Goal: Communication & Community: Ask a question

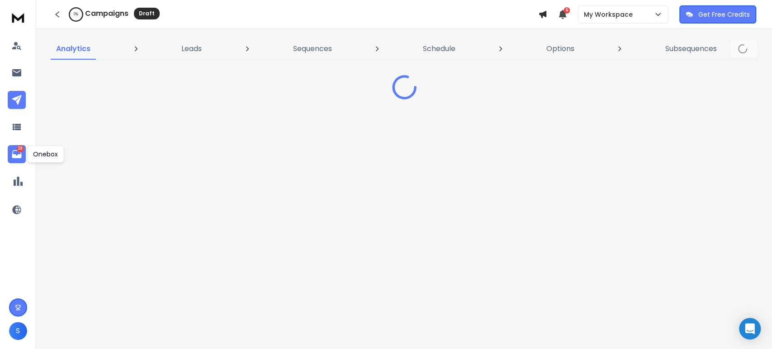
click at [19, 153] on icon at bounding box center [16, 154] width 11 height 11
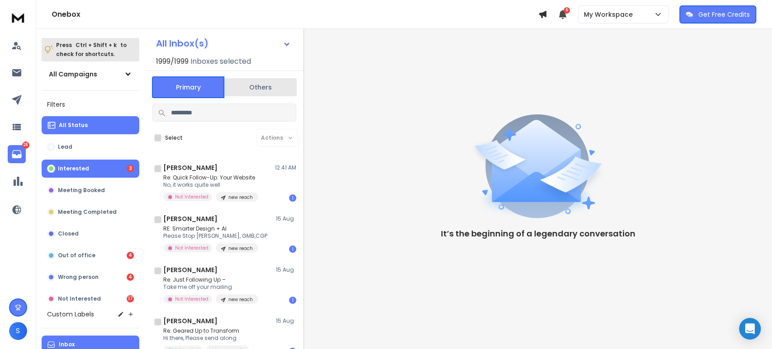
click at [74, 168] on p "Interested" at bounding box center [73, 168] width 31 height 7
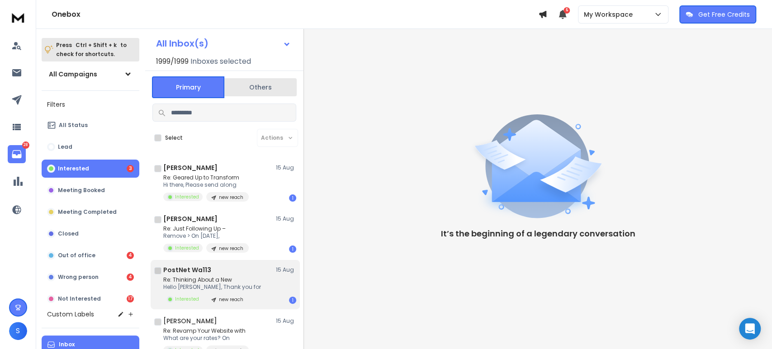
click at [188, 280] on p "Re: Thinking About a New" at bounding box center [212, 279] width 98 height 7
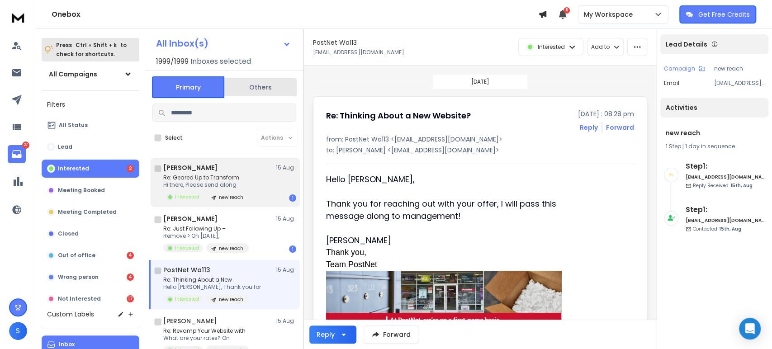
click at [212, 180] on p "Re: Geared Up to Transform" at bounding box center [205, 177] width 85 height 7
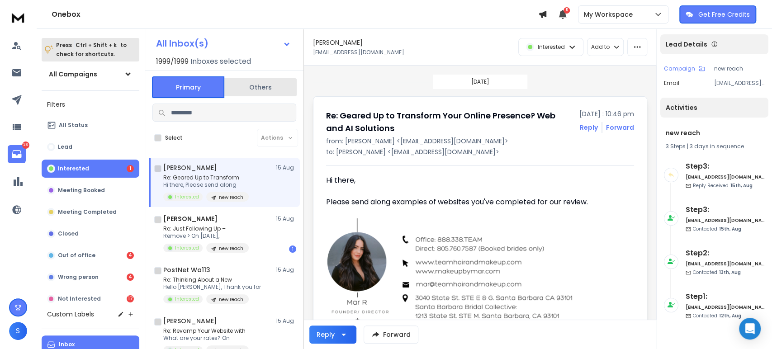
drag, startPoint x: 24, startPoint y: 373, endPoint x: 565, endPoint y: 220, distance: 561.8
click at [565, 220] on div "team" at bounding box center [458, 285] width 264 height 154
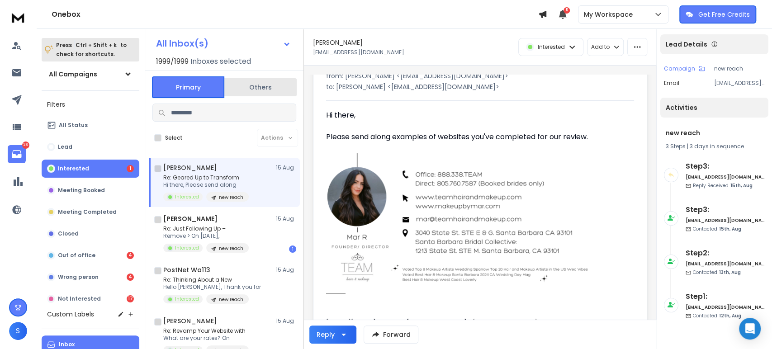
scroll to position [50, 0]
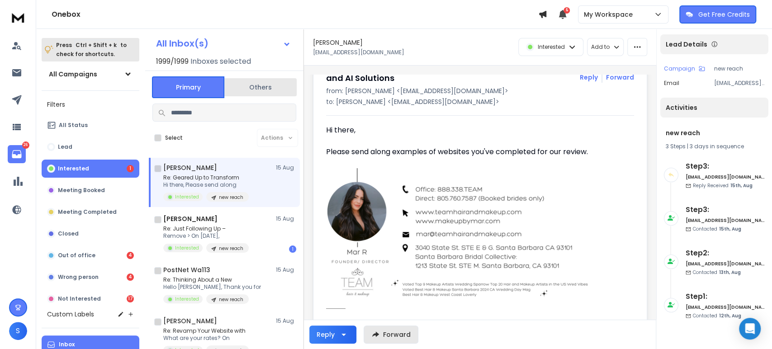
click at [384, 339] on button "Forward" at bounding box center [391, 335] width 55 height 18
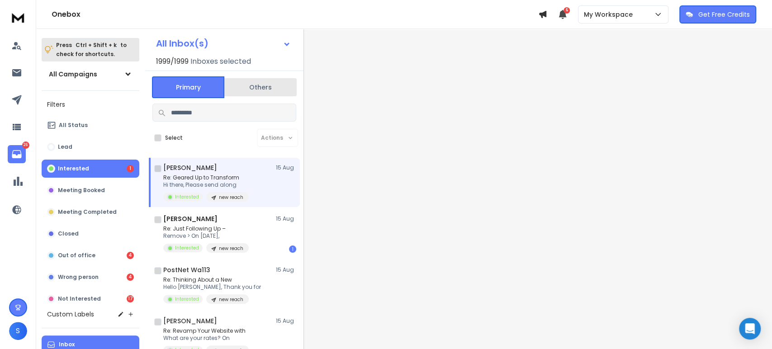
scroll to position [0, 0]
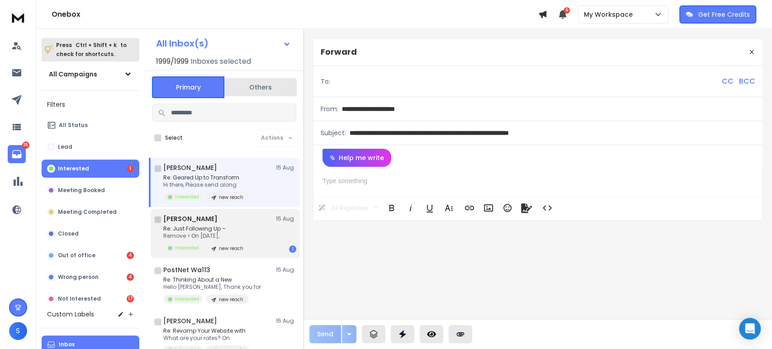
click at [230, 229] on p "Re: Just Following Up –" at bounding box center [205, 228] width 85 height 7
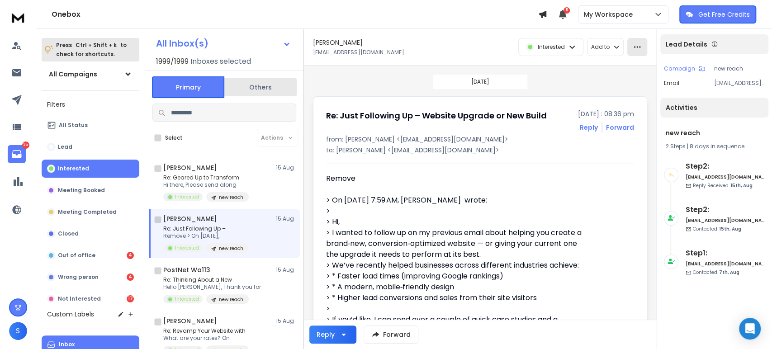
click at [638, 52] on button "button" at bounding box center [637, 47] width 20 height 18
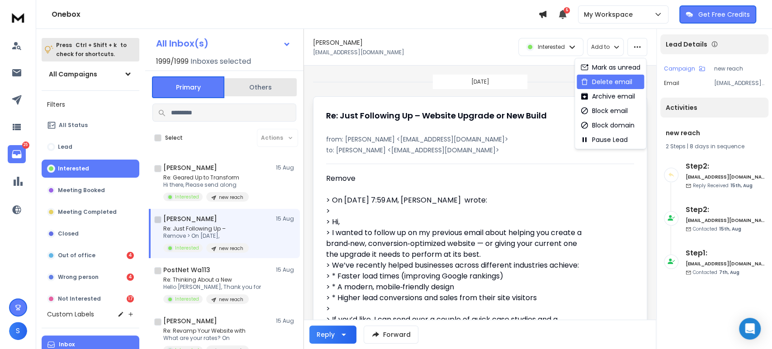
click at [616, 83] on div "Delete email" at bounding box center [606, 81] width 52 height 9
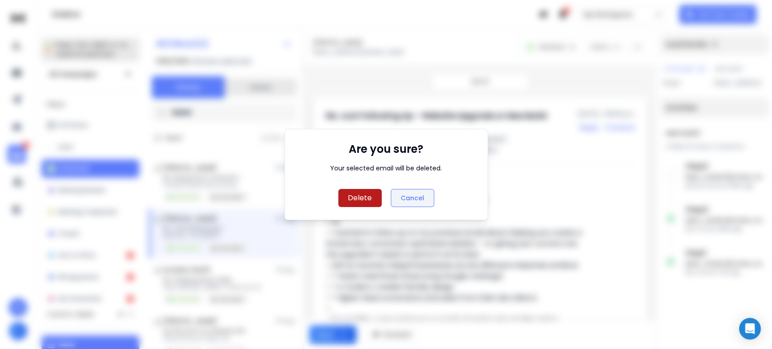
click at [358, 203] on button "Delete" at bounding box center [359, 198] width 43 height 18
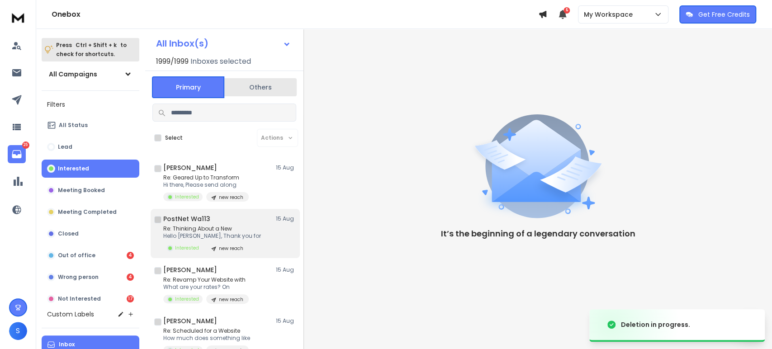
click at [245, 233] on p "Hello Jade, Thank you for" at bounding box center [212, 236] width 98 height 7
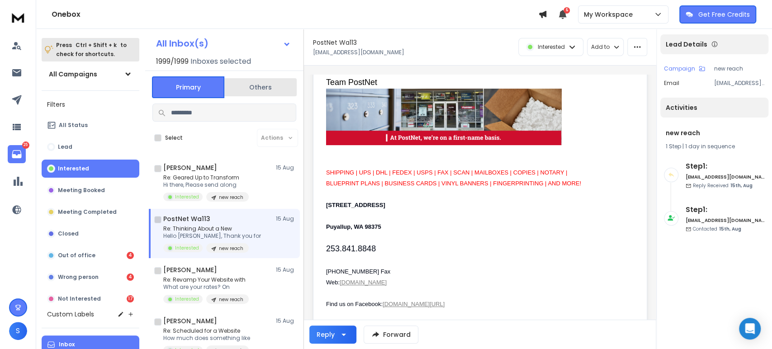
scroll to position [201, 0]
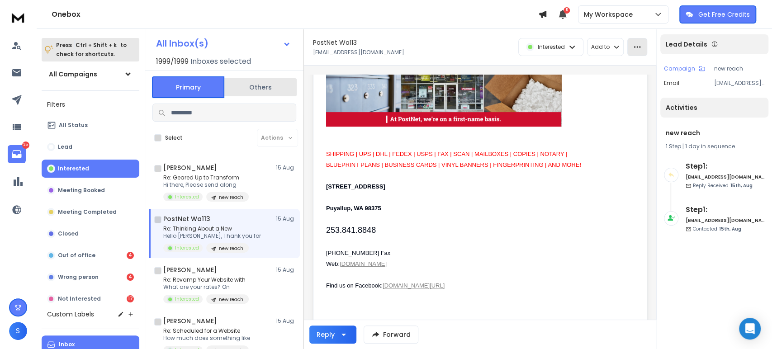
click at [639, 51] on button "button" at bounding box center [637, 47] width 20 height 18
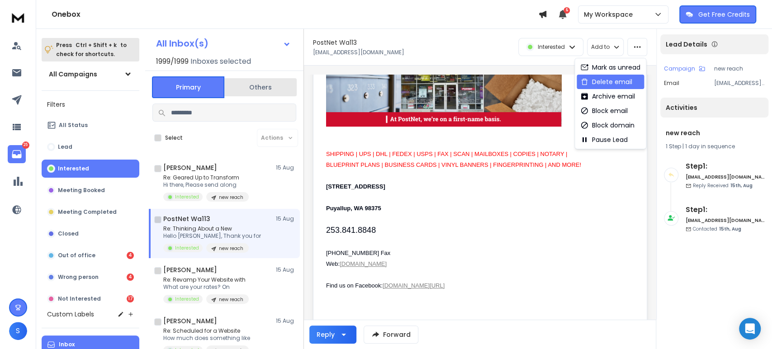
click at [620, 83] on div "Delete email" at bounding box center [606, 81] width 52 height 9
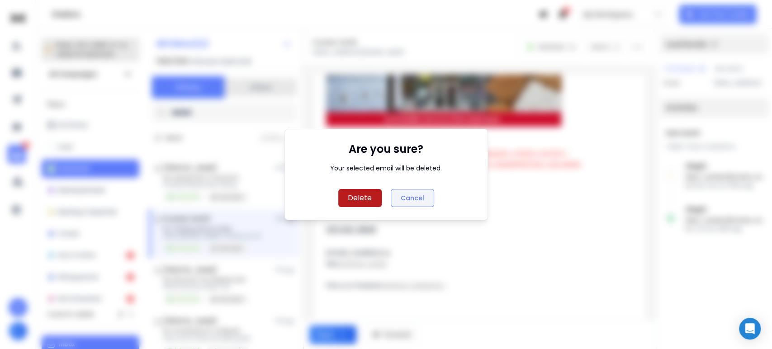
click at [355, 198] on button "Delete" at bounding box center [359, 198] width 43 height 18
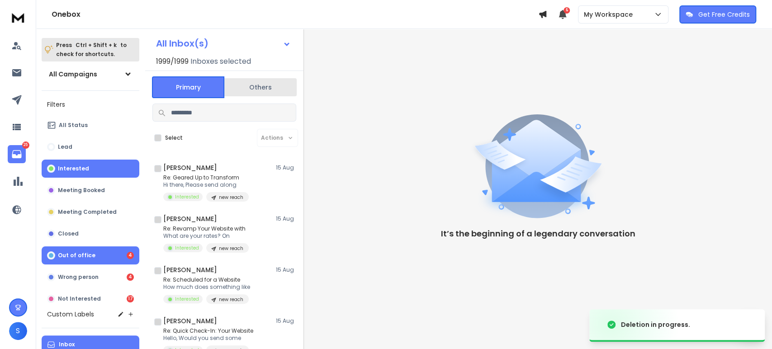
click at [98, 257] on button "Out of office 4" at bounding box center [91, 256] width 98 height 18
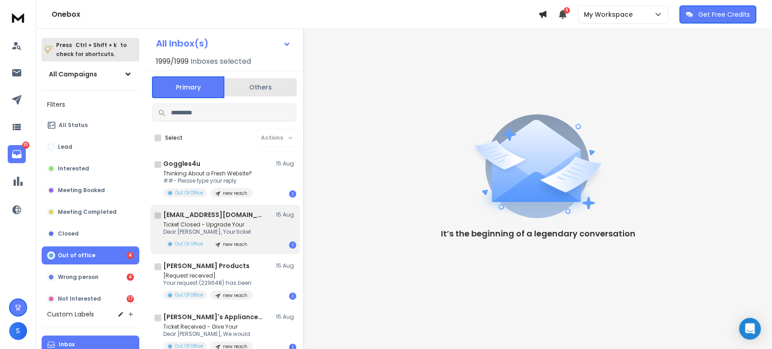
scroll to position [5, 0]
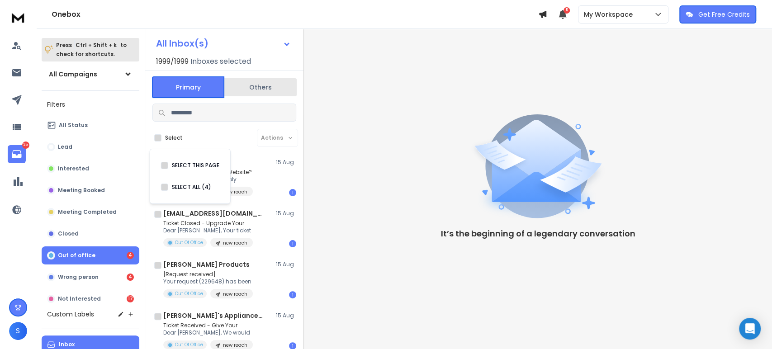
click at [163, 188] on button "SELECT THIS PAGE" at bounding box center [164, 187] width 7 height 7
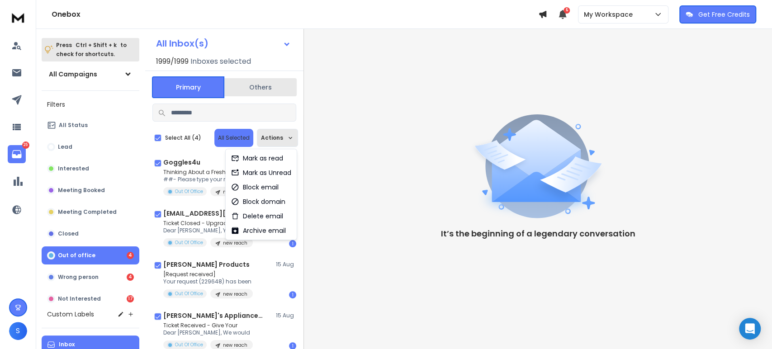
click at [275, 142] on button "Actions" at bounding box center [277, 138] width 41 height 18
click at [264, 215] on div "Delete email" at bounding box center [257, 216] width 52 height 9
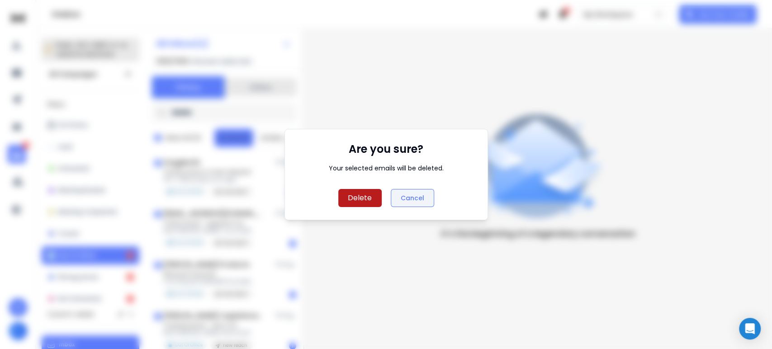
click at [353, 200] on button "Delete" at bounding box center [359, 198] width 43 height 18
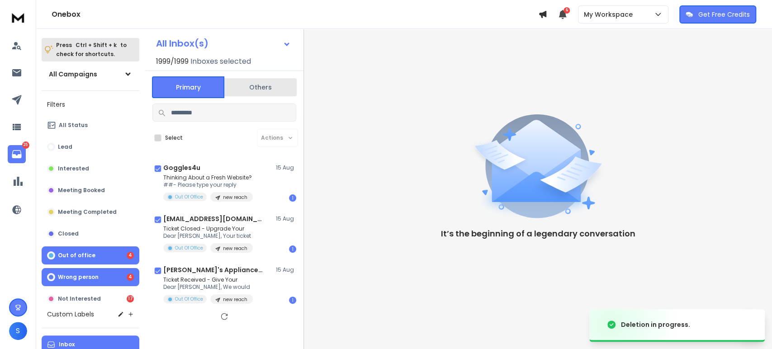
scroll to position [0, 0]
click at [104, 276] on button "Wrong person 4" at bounding box center [91, 277] width 98 height 18
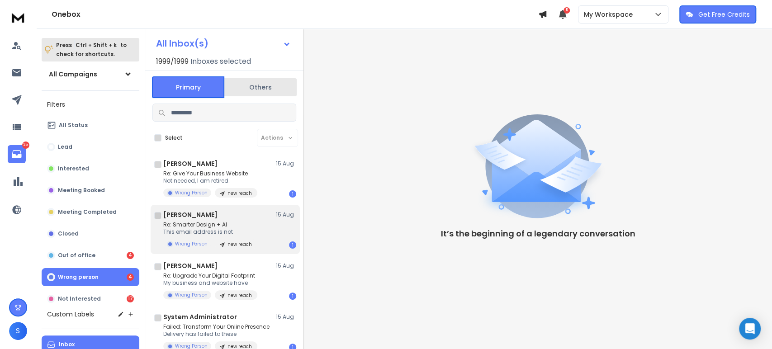
scroll to position [5, 0]
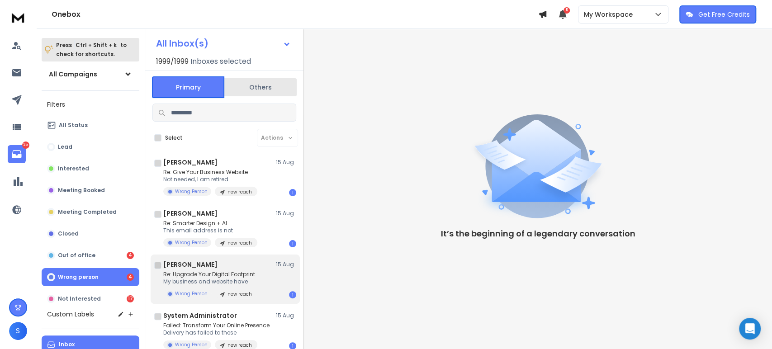
click at [258, 277] on div "Re: Upgrade Your Digital Footprint My business and website have Wrong Person ne…" at bounding box center [229, 285] width 133 height 28
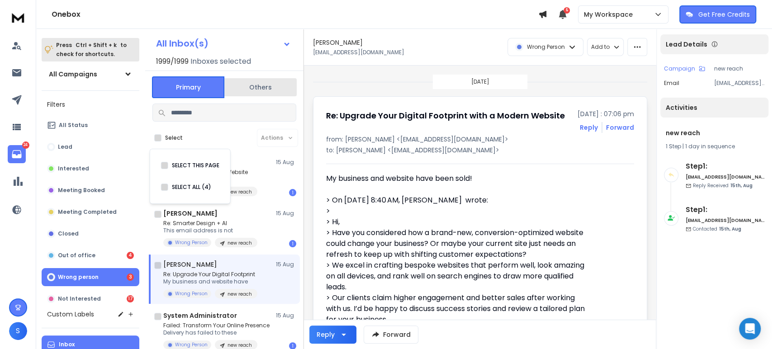
click at [163, 187] on button "SELECT THIS PAGE" at bounding box center [164, 187] width 7 height 7
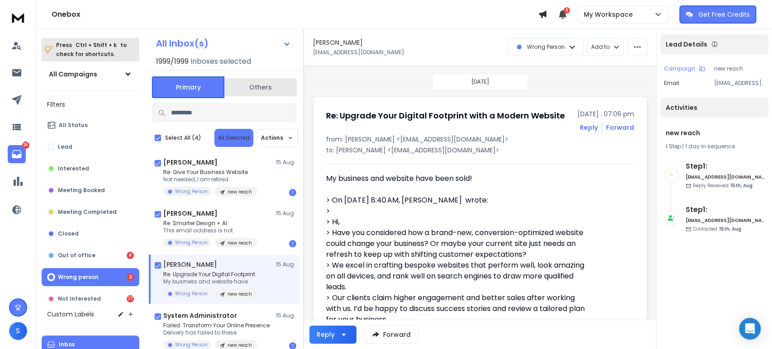
click at [279, 147] on div "Select All (4) All Selected Actions Rosanna Winter 15 Aug Re: Give Your Busines…" at bounding box center [224, 243] width 158 height 287
click at [279, 140] on p "Actions" at bounding box center [272, 137] width 22 height 7
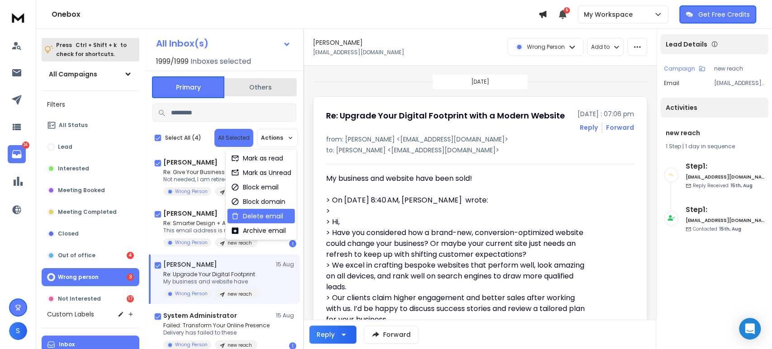
click at [272, 216] on div "Delete email" at bounding box center [257, 216] width 52 height 9
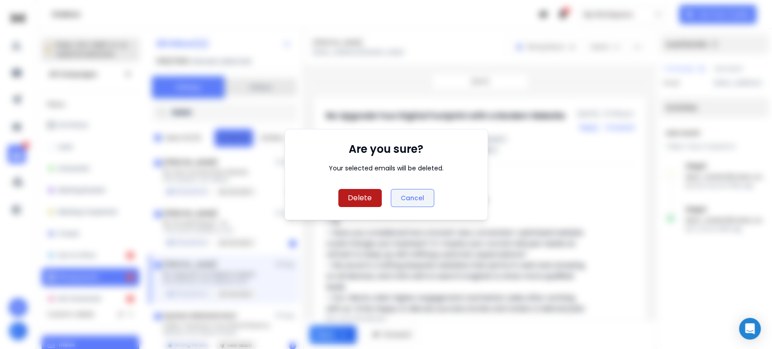
click at [365, 202] on button "Delete" at bounding box center [359, 198] width 43 height 18
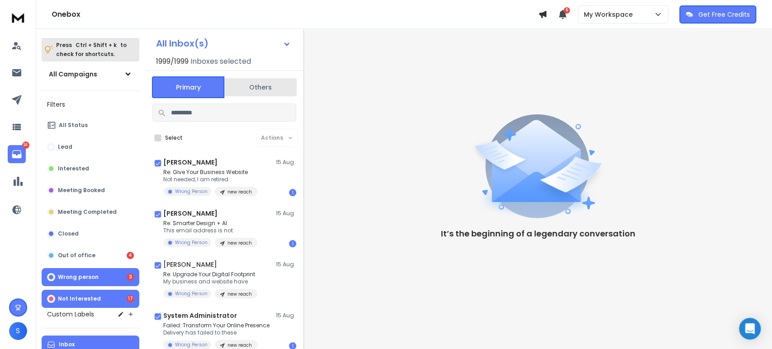
click at [69, 300] on p "Not Interested" at bounding box center [79, 298] width 43 height 7
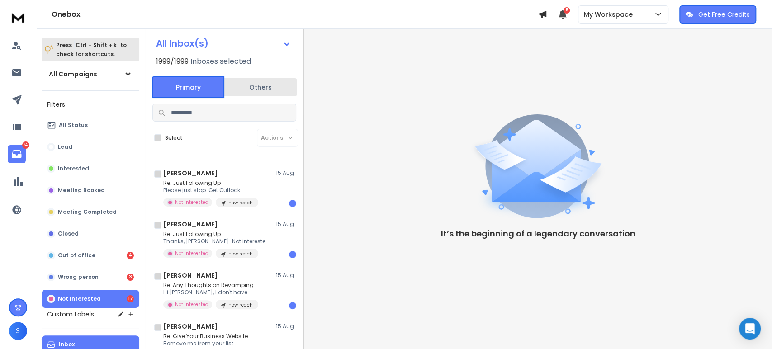
scroll to position [351, 0]
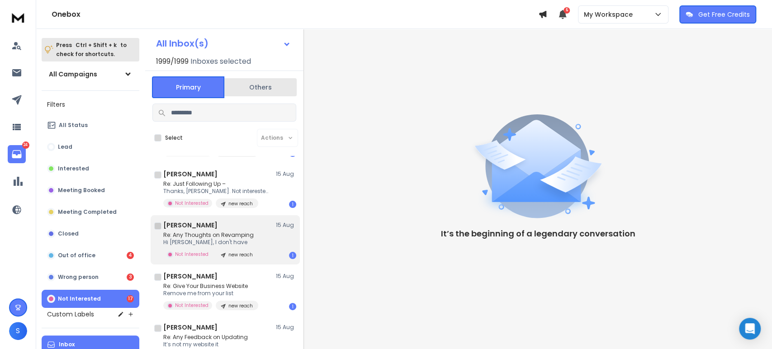
click at [244, 232] on p "Re: Any Thoughts on Revamping" at bounding box center [210, 235] width 95 height 7
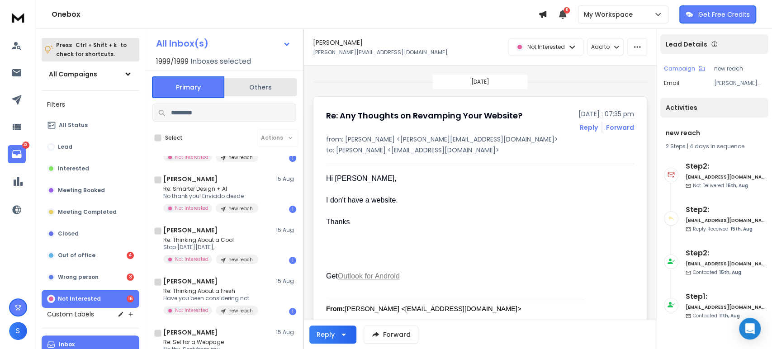
scroll to position [703, 0]
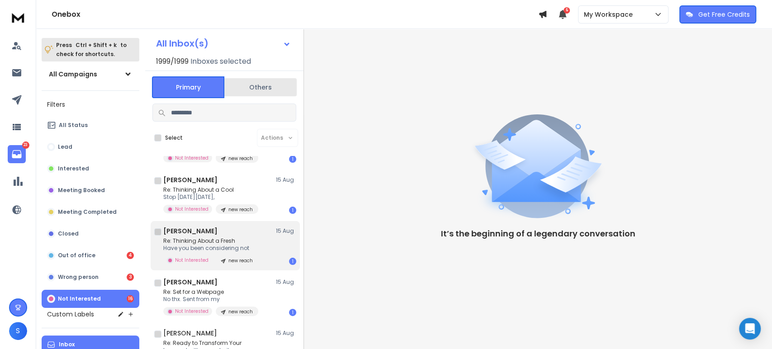
click at [212, 224] on div "jozef j opdeweegh 15 Aug Re: Thinking About a Fresh Have you been considering n…" at bounding box center [225, 245] width 149 height 49
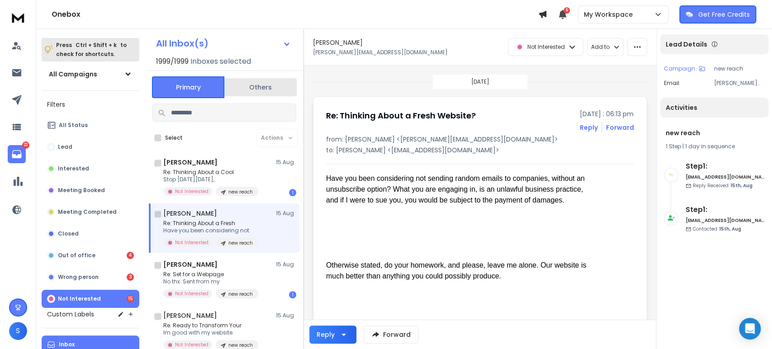
scroll to position [470, 0]
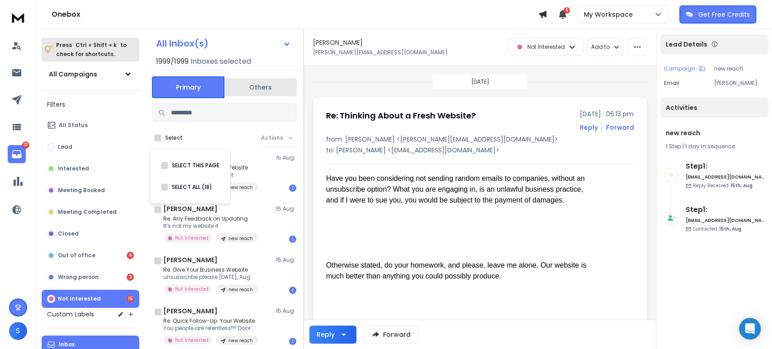
click at [165, 189] on button "SELECT THIS PAGE" at bounding box center [164, 187] width 7 height 7
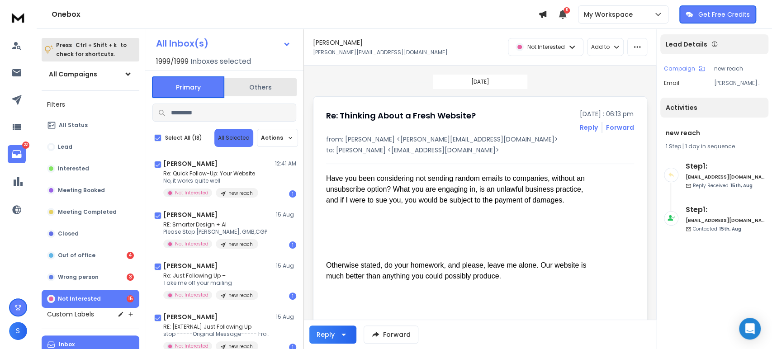
scroll to position [0, 0]
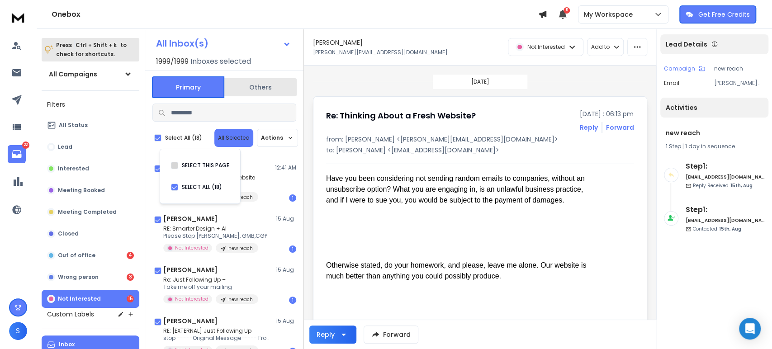
click at [170, 166] on div "SELECT THIS PAGE SELECT ALL (18)" at bounding box center [200, 176] width 69 height 47
click at [175, 164] on button "SELECT THIS PAGE" at bounding box center [174, 165] width 7 height 7
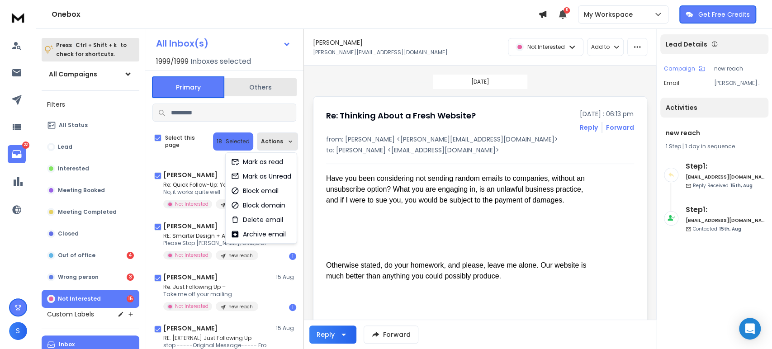
click at [287, 140] on icon "button" at bounding box center [290, 141] width 7 height 7
click at [279, 221] on div "Delete email" at bounding box center [257, 219] width 52 height 9
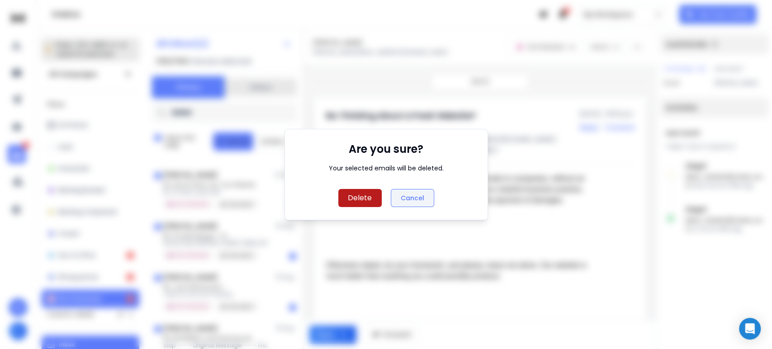
click at [362, 198] on button "Delete" at bounding box center [359, 198] width 43 height 18
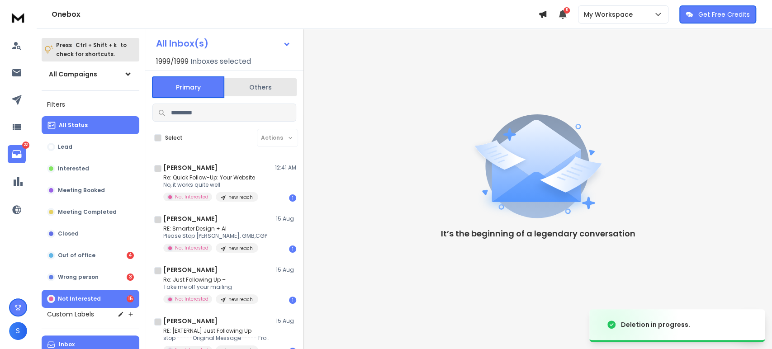
click at [81, 128] on p "All Status" at bounding box center [73, 125] width 29 height 7
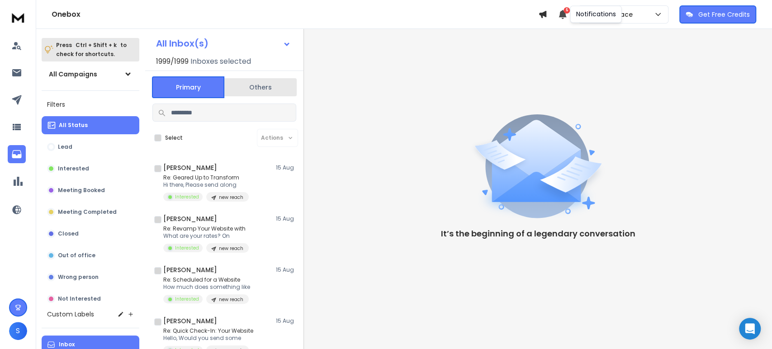
click at [567, 14] on icon at bounding box center [562, 14] width 9 height 9
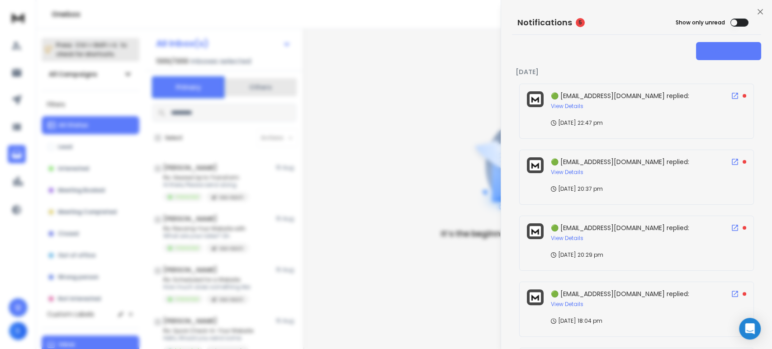
click at [722, 51] on span "Mark all as read" at bounding box center [728, 50] width 43 height 7
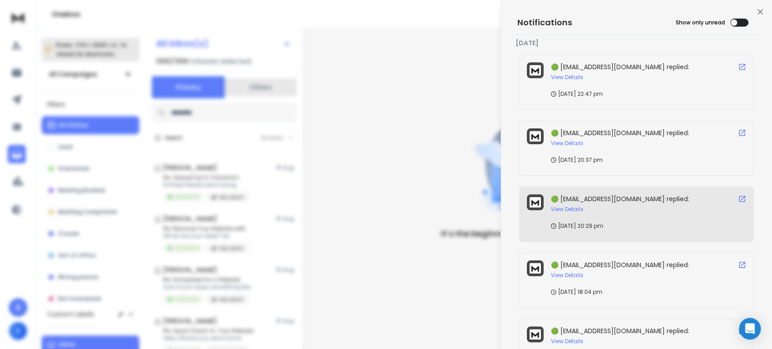
click at [562, 204] on div "View Details" at bounding box center [567, 209] width 33 height 11
click at [565, 212] on div "View Details" at bounding box center [567, 209] width 33 height 7
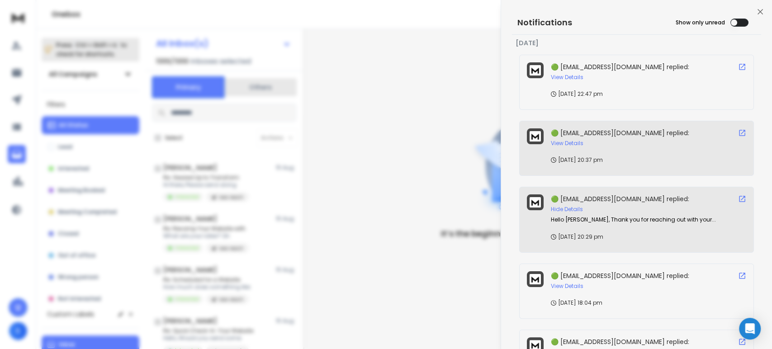
click at [571, 143] on div "View Details" at bounding box center [567, 143] width 33 height 7
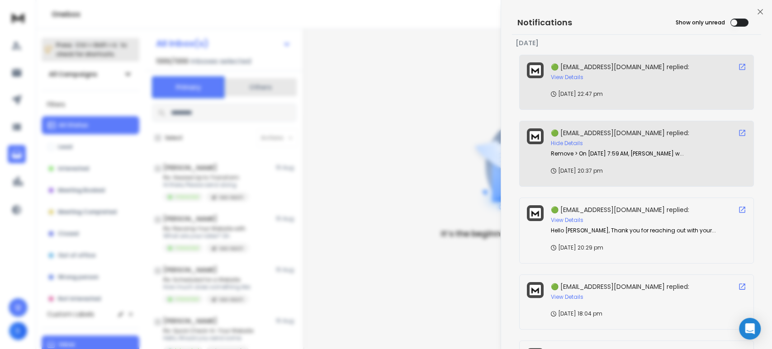
click at [575, 78] on div "View Details" at bounding box center [567, 77] width 33 height 7
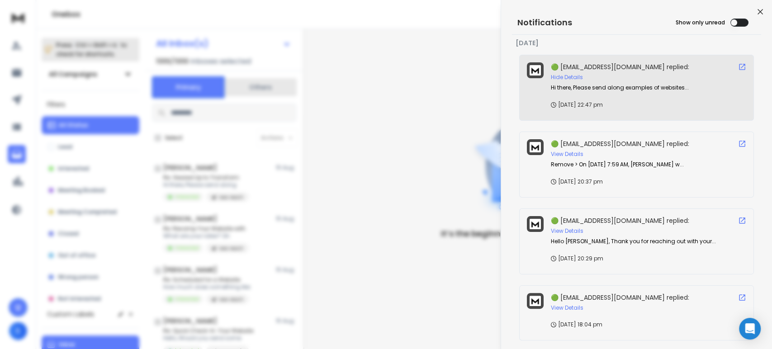
click at [758, 12] on icon "button" at bounding box center [760, 11] width 5 height 5
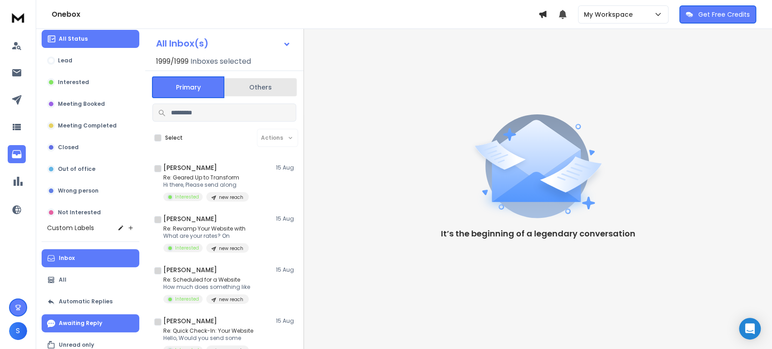
scroll to position [149, 0]
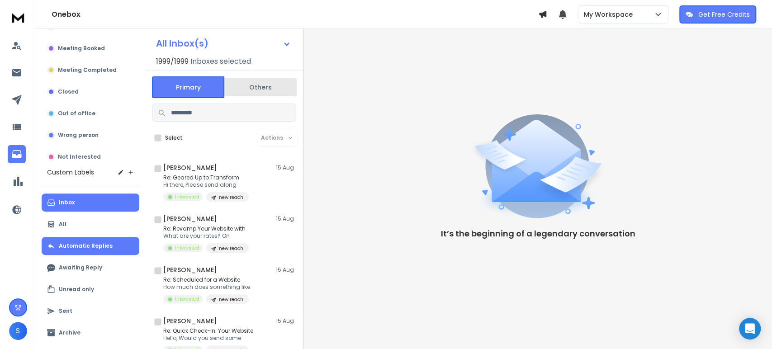
click at [90, 242] on p "Automatic Replies" at bounding box center [86, 245] width 54 height 7
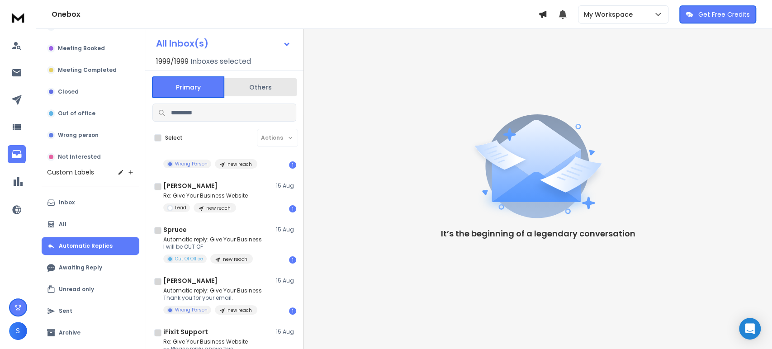
scroll to position [402, 0]
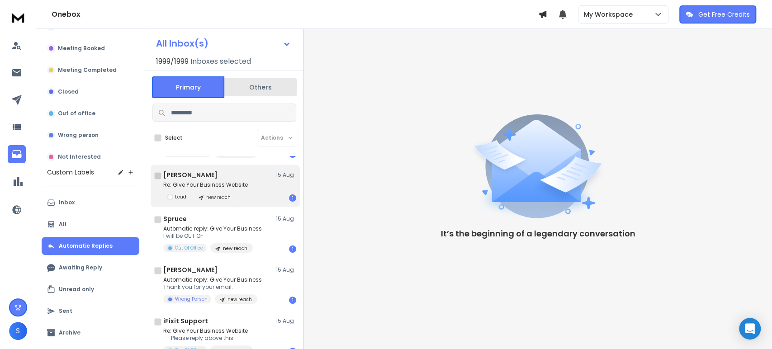
click at [257, 183] on div "Re: Give Your Business Website Lead new reach 1" at bounding box center [229, 191] width 133 height 20
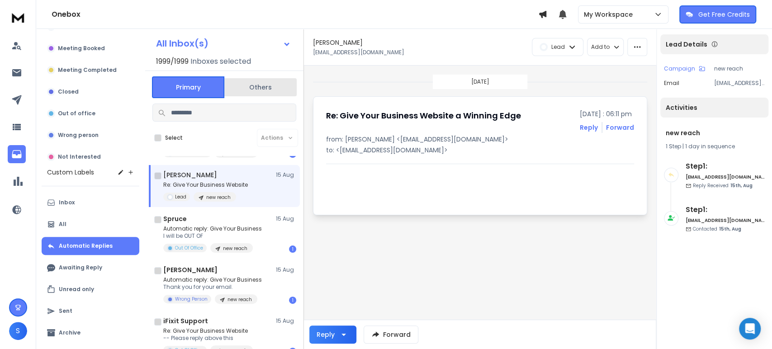
scroll to position [452, 0]
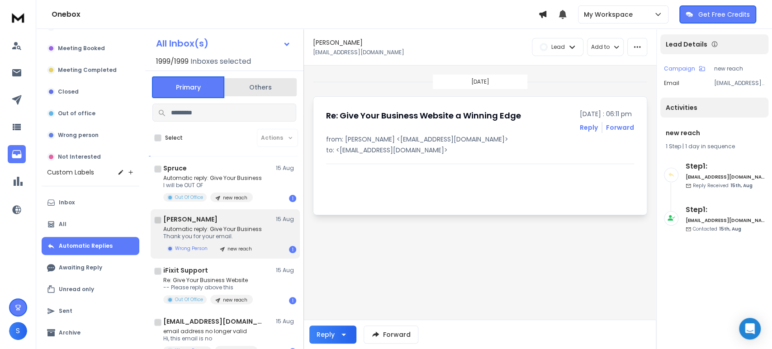
click at [249, 223] on div "Richie Murray 15 Aug" at bounding box center [229, 219] width 133 height 9
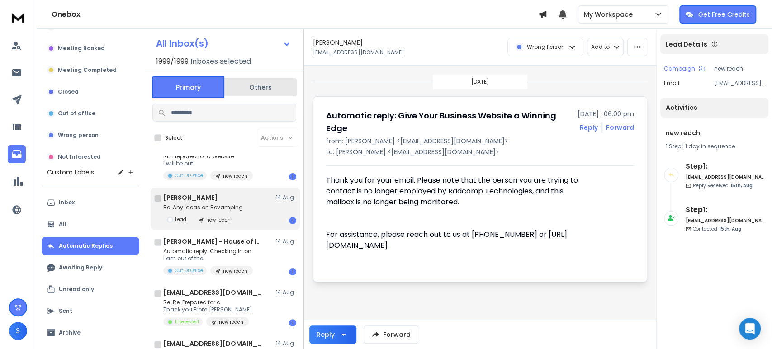
scroll to position [1658, 0]
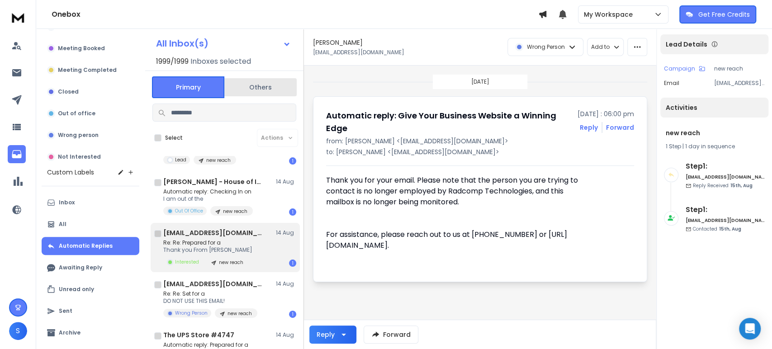
click at [250, 239] on div "Re: Re: Prepared for a Thank you From Tim Goodman Interested new reach 1" at bounding box center [229, 253] width 133 height 28
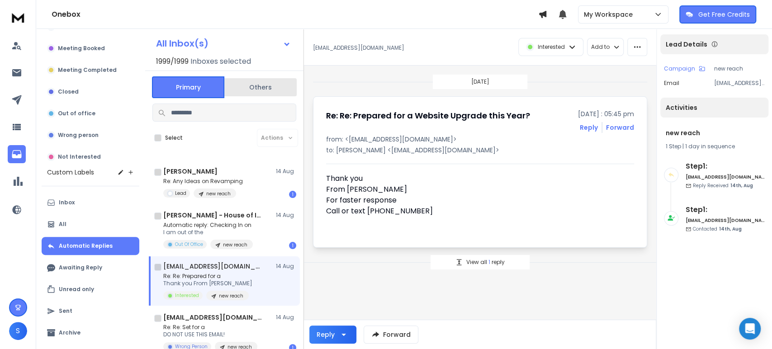
scroll to position [1608, 0]
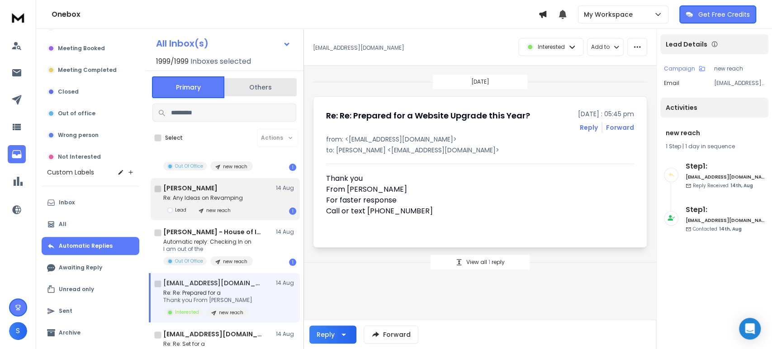
click at [266, 198] on div "Re: Any Ideas on Revamping Lead new reach 1" at bounding box center [229, 205] width 133 height 20
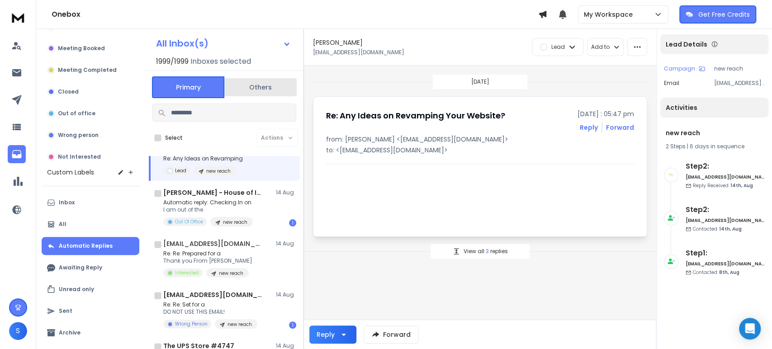
scroll to position [1658, 0]
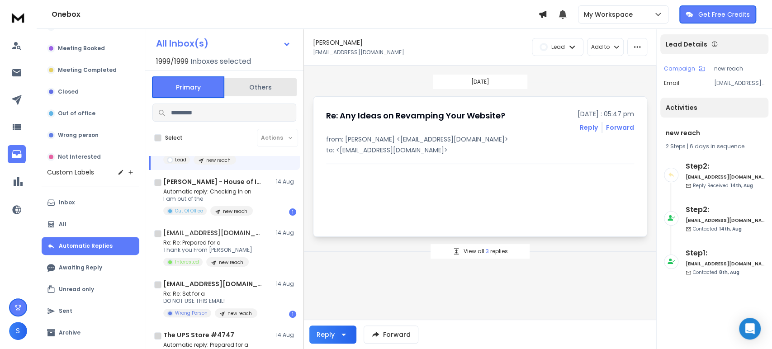
click at [478, 252] on p "View all 3 replies" at bounding box center [486, 251] width 44 height 7
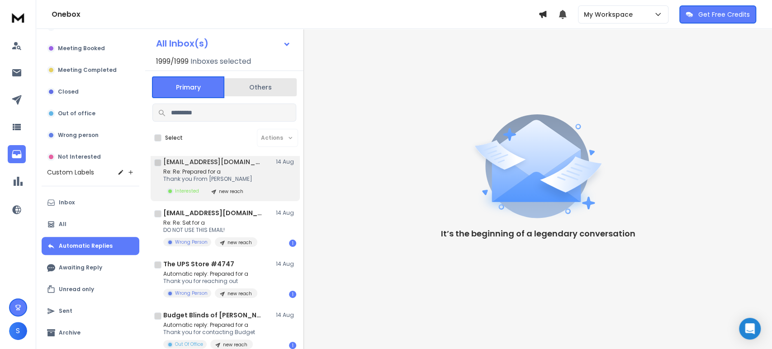
scroll to position [1729, 0]
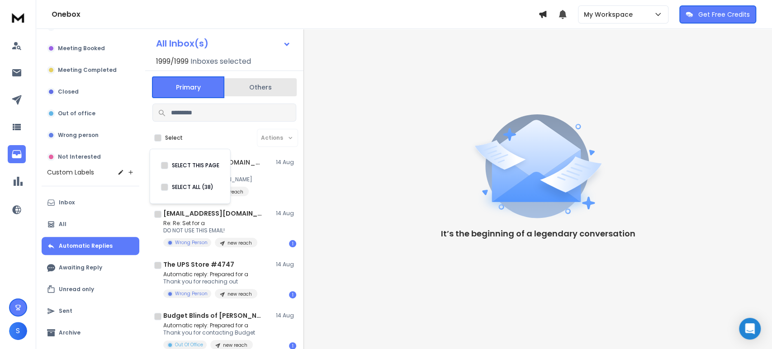
click at [163, 184] on button "SELECT THIS PAGE" at bounding box center [164, 187] width 7 height 7
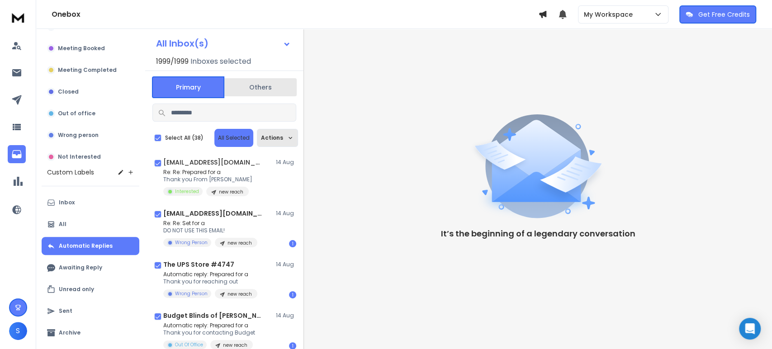
click at [283, 143] on button "Actions" at bounding box center [277, 138] width 41 height 18
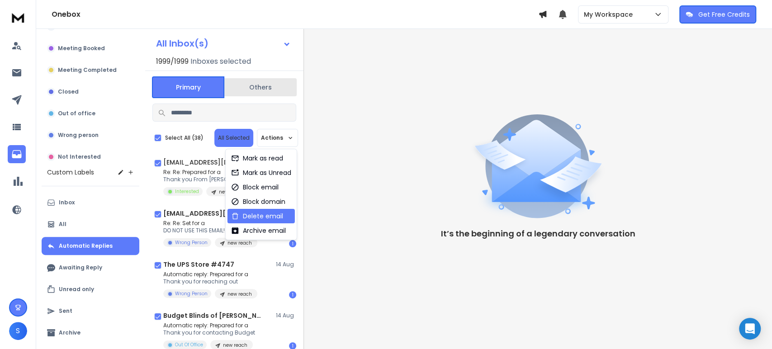
click at [274, 209] on div "Delete email" at bounding box center [261, 216] width 67 height 14
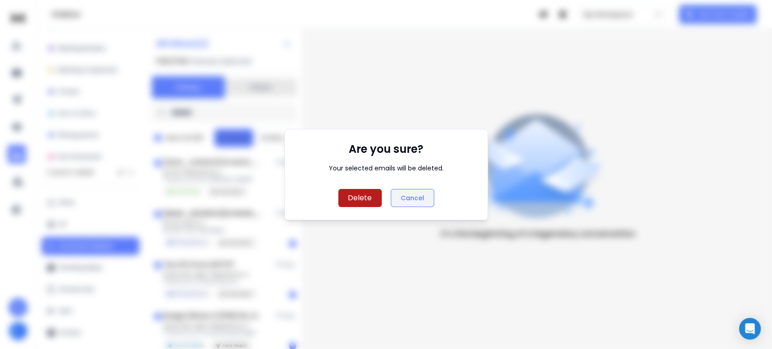
click at [372, 201] on button "Delete" at bounding box center [359, 198] width 43 height 18
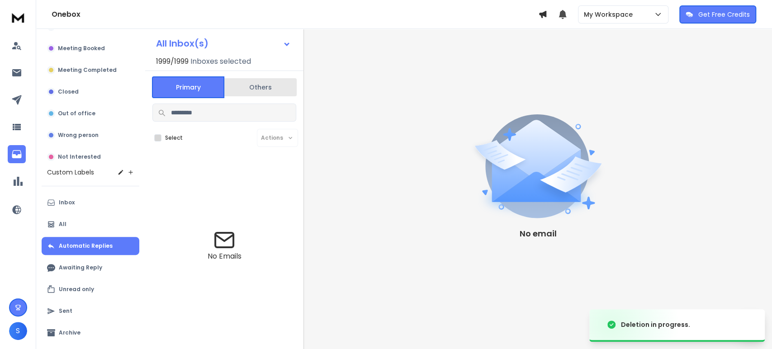
scroll to position [58, 0]
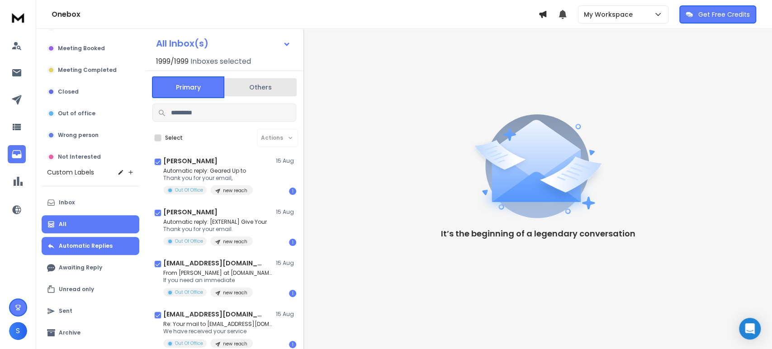
click at [72, 216] on button "All" at bounding box center [91, 224] width 98 height 18
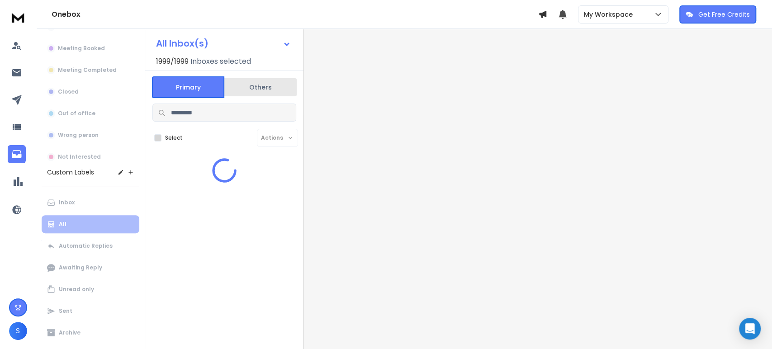
scroll to position [0, 0]
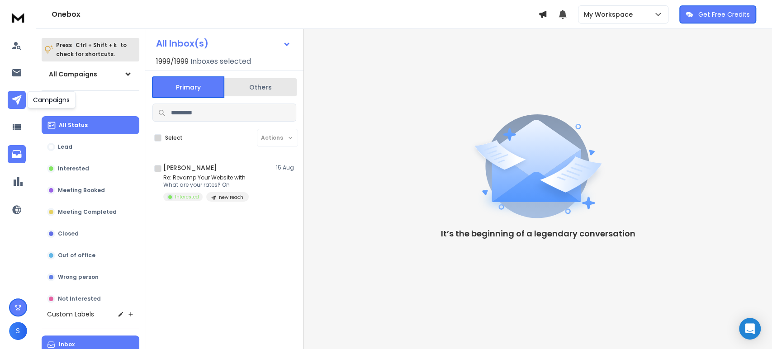
click at [19, 100] on icon at bounding box center [16, 99] width 9 height 9
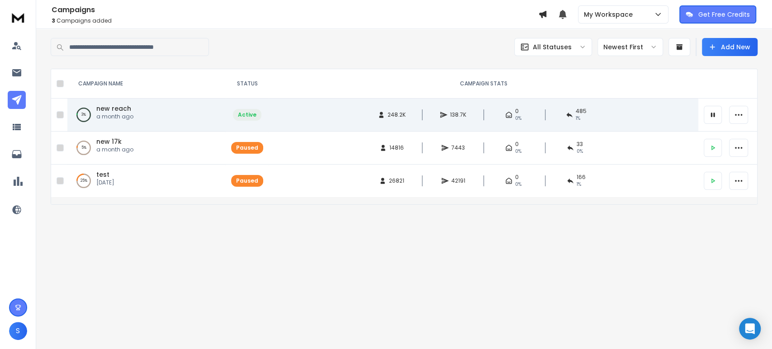
click at [186, 113] on div "3 % new reach a month ago" at bounding box center [146, 115] width 140 height 22
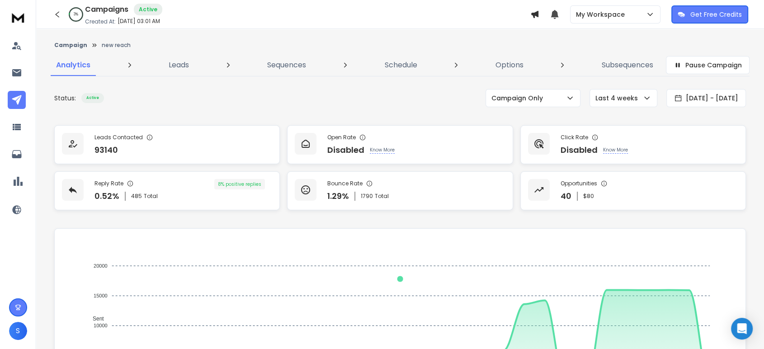
click at [360, 198] on div "1.29 % 1790 Total" at bounding box center [359, 196] width 62 height 13
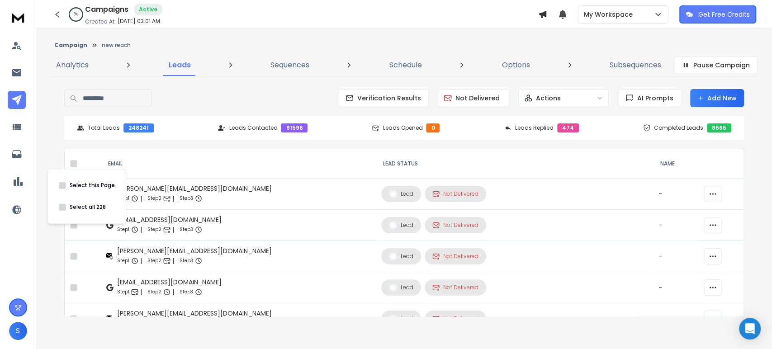
click at [62, 207] on button "Select this Page" at bounding box center [62, 207] width 7 height 7
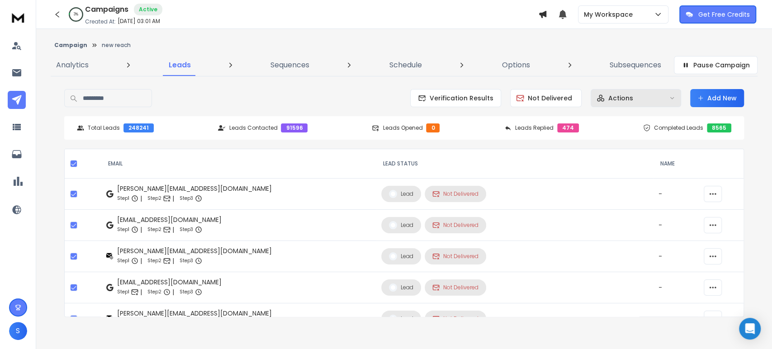
click at [637, 98] on div "Actions" at bounding box center [631, 98] width 69 height 9
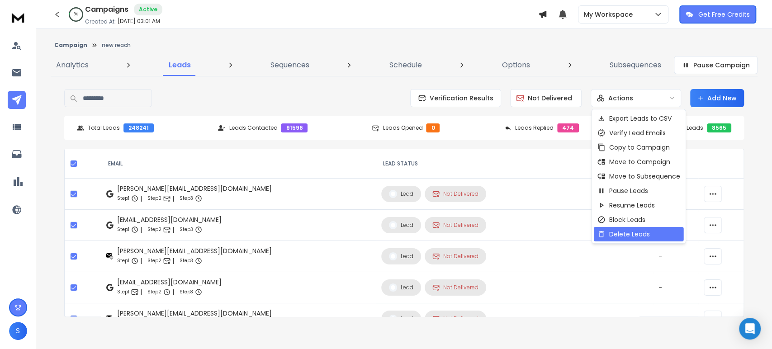
click at [633, 231] on p "Delete Leads" at bounding box center [629, 234] width 41 height 9
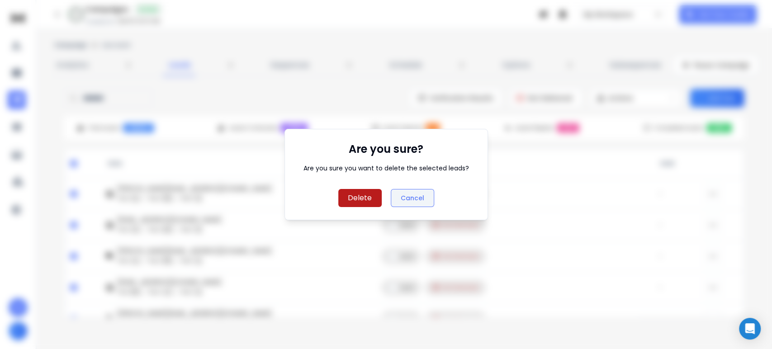
click at [361, 194] on button "Delete" at bounding box center [359, 198] width 43 height 18
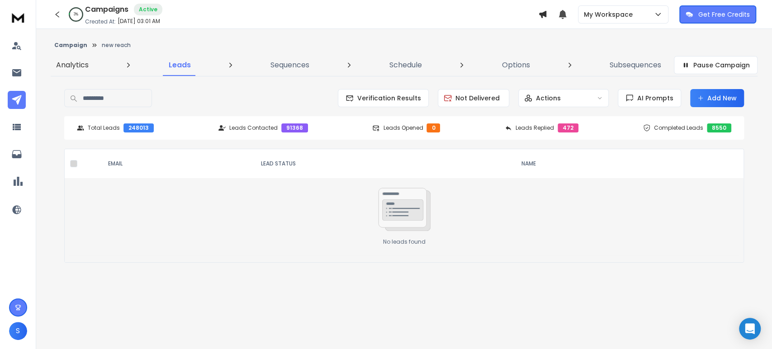
click at [83, 62] on p "Analytics" at bounding box center [72, 65] width 33 height 11
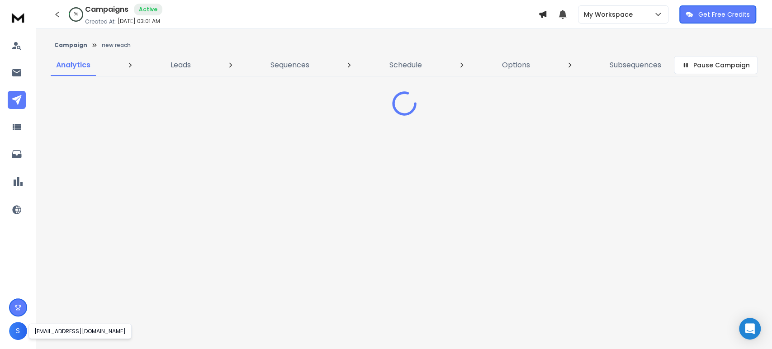
click at [14, 332] on span "S" at bounding box center [18, 331] width 18 height 18
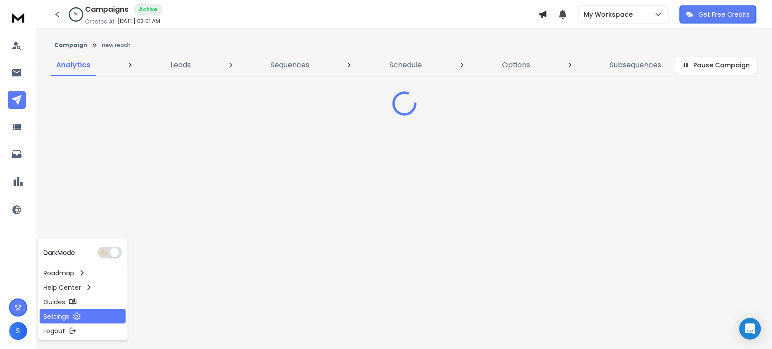
click at [56, 313] on p "Settings" at bounding box center [56, 316] width 26 height 9
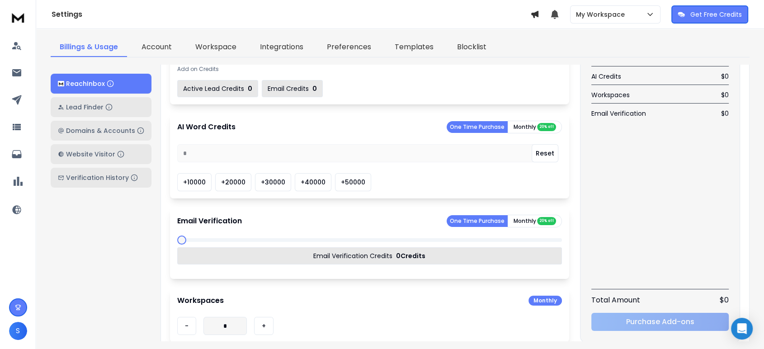
scroll to position [492, 0]
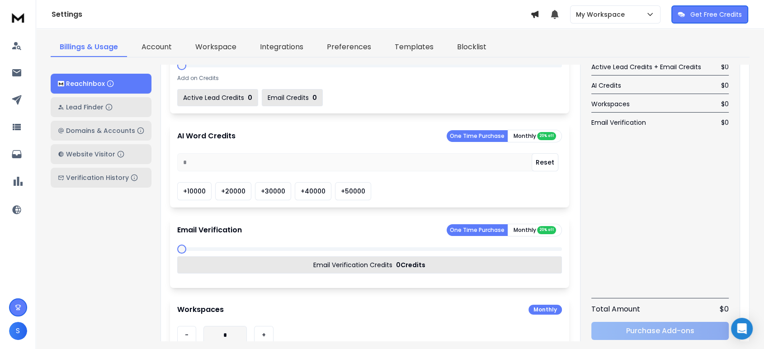
click at [177, 254] on span at bounding box center [181, 249] width 9 height 9
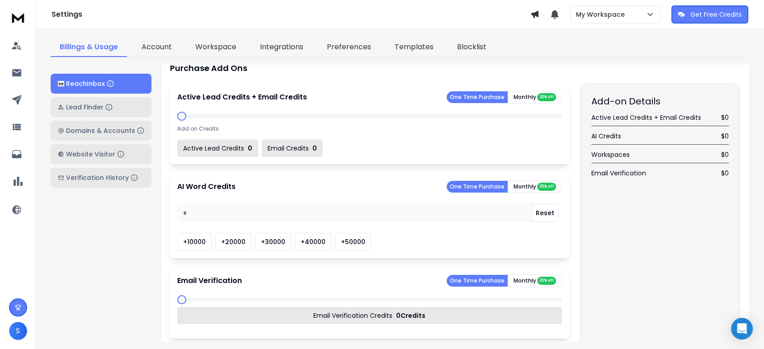
scroll to position [341, 0]
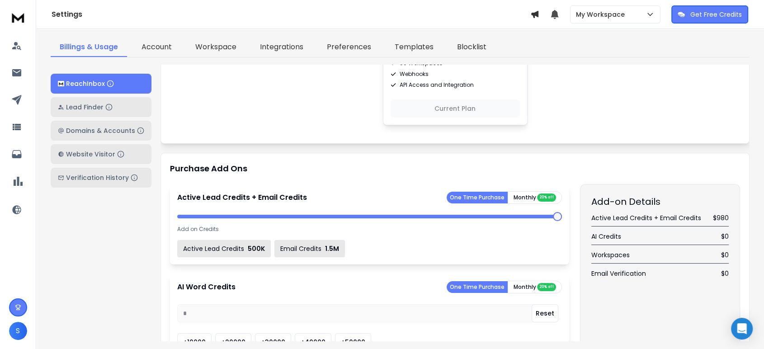
click at [553, 221] on span at bounding box center [557, 216] width 9 height 9
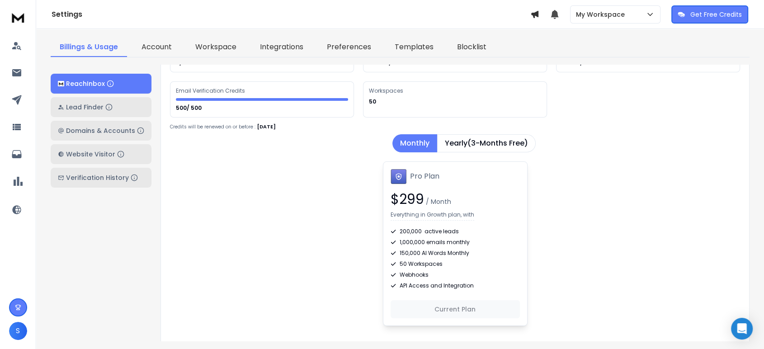
click at [158, 48] on link "Account" at bounding box center [157, 47] width 48 height 19
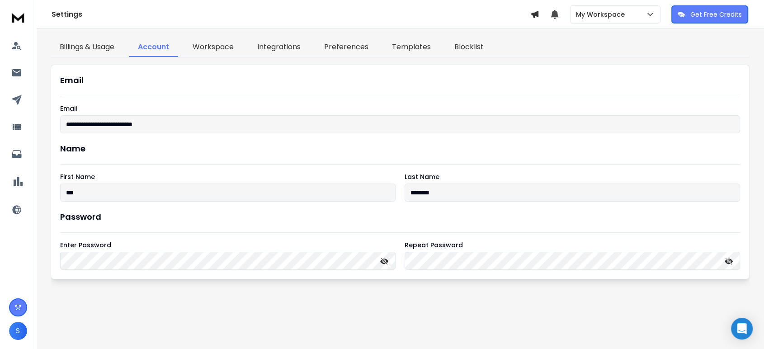
click at [228, 52] on link "Workspace" at bounding box center [213, 47] width 59 height 19
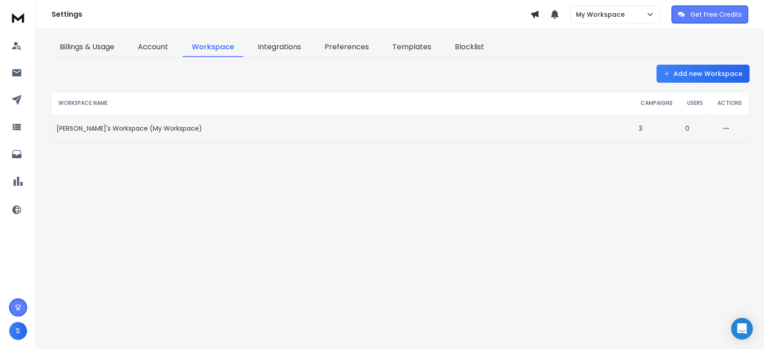
click at [290, 43] on link "Integrations" at bounding box center [280, 47] width 62 height 19
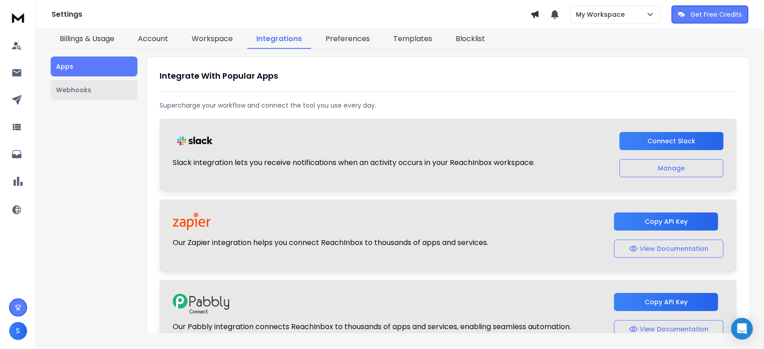
click at [344, 36] on link "Preferences" at bounding box center [348, 39] width 62 height 19
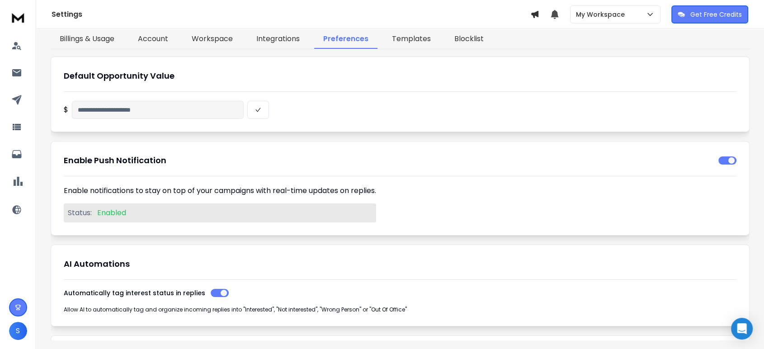
drag, startPoint x: 149, startPoint y: 113, endPoint x: 40, endPoint y: 115, distance: 109.0
click at [40, 115] on div "Billings & Usage Account Workspace Integrations Preferences Templates Blocklist…" at bounding box center [400, 185] width 728 height 329
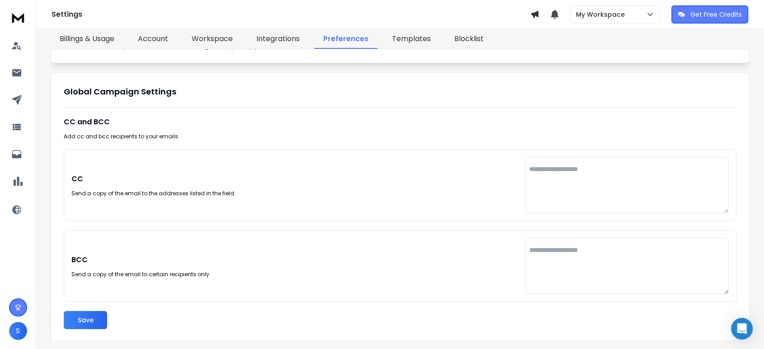
scroll to position [355, 0]
type input "*"
click at [71, 311] on button "Save" at bounding box center [85, 320] width 43 height 18
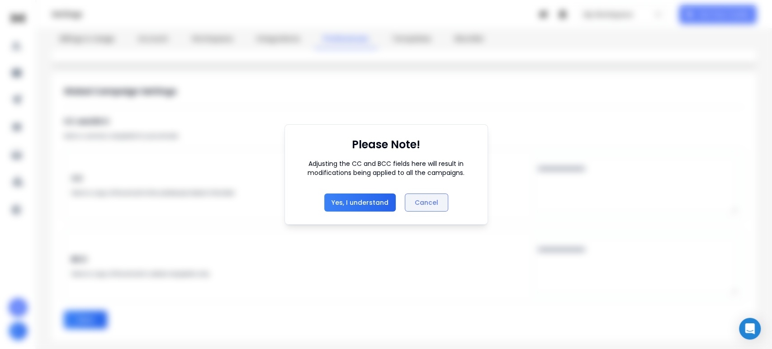
click at [366, 198] on button "Yes, I understand" at bounding box center [359, 203] width 71 height 18
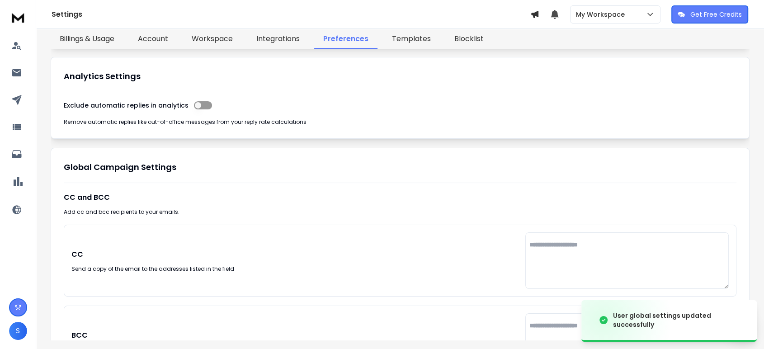
scroll to position [204, 0]
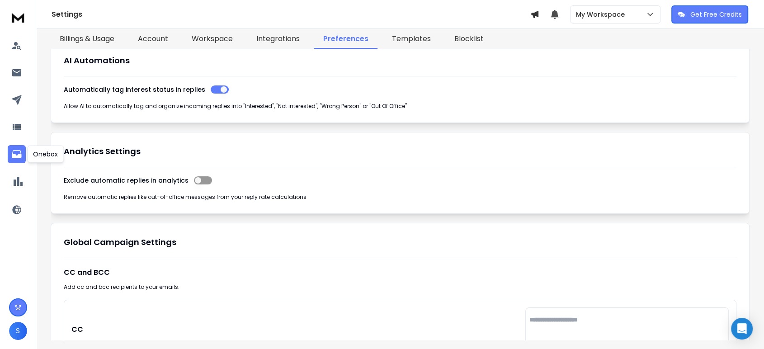
click at [14, 154] on icon at bounding box center [16, 154] width 9 height 8
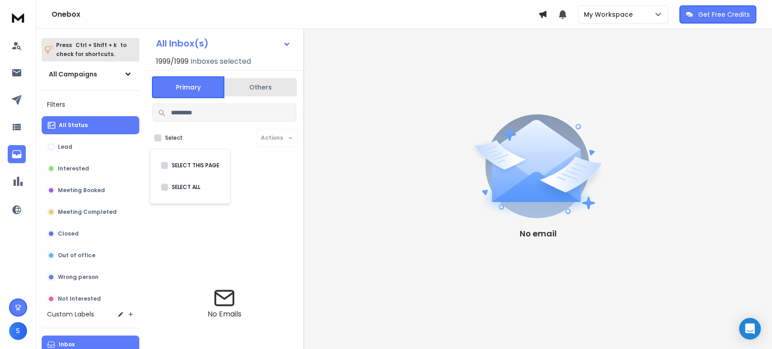
click at [156, 135] on button "SELECT THIS PAGE" at bounding box center [157, 137] width 7 height 7
click at [159, 138] on button "SELECT THIS PAGE" at bounding box center [157, 137] width 7 height 7
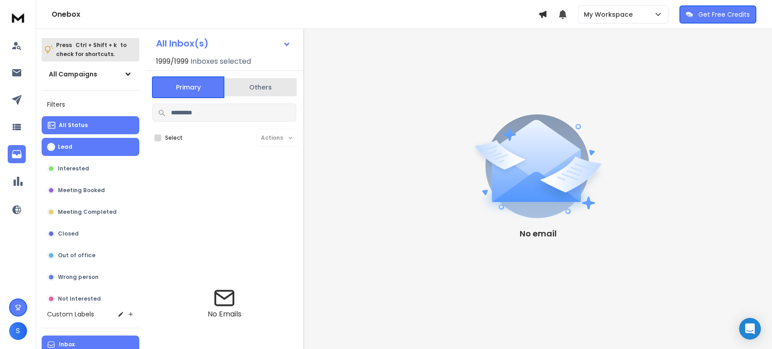
click at [65, 147] on p "Lead" at bounding box center [65, 146] width 14 height 7
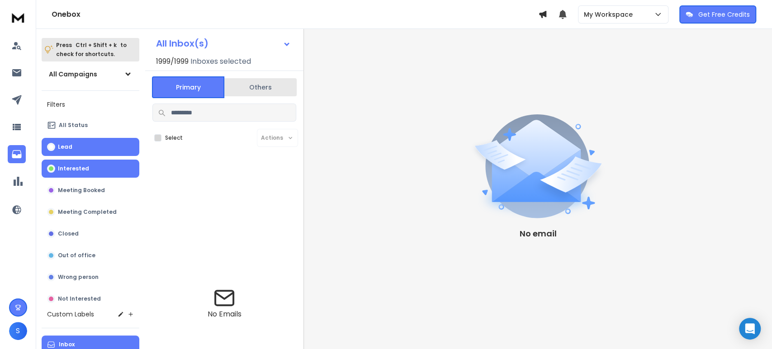
click at [70, 168] on p "Interested" at bounding box center [73, 168] width 31 height 7
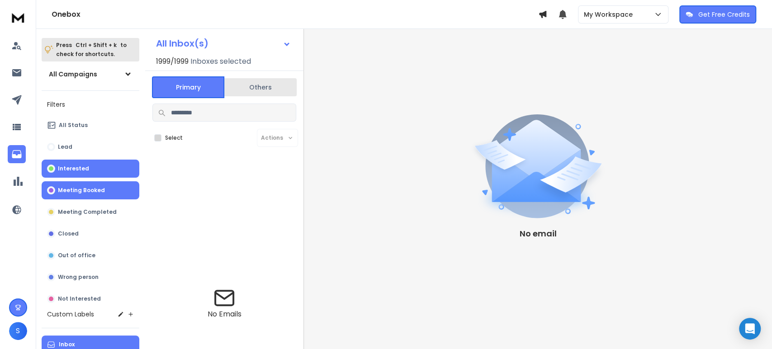
click at [69, 193] on p "Meeting Booked" at bounding box center [81, 190] width 47 height 7
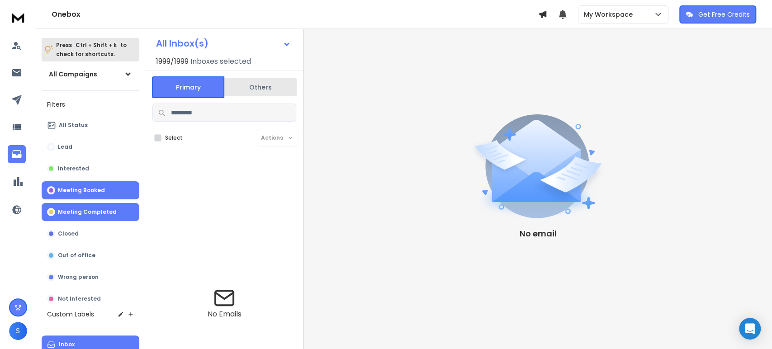
click at [69, 210] on p "Meeting Completed" at bounding box center [87, 212] width 59 height 7
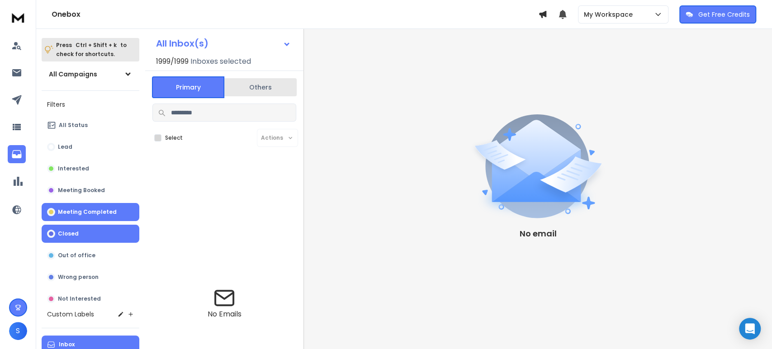
click at [67, 231] on p "Closed" at bounding box center [68, 233] width 21 height 7
click at [71, 256] on p "Out of office" at bounding box center [77, 255] width 38 height 7
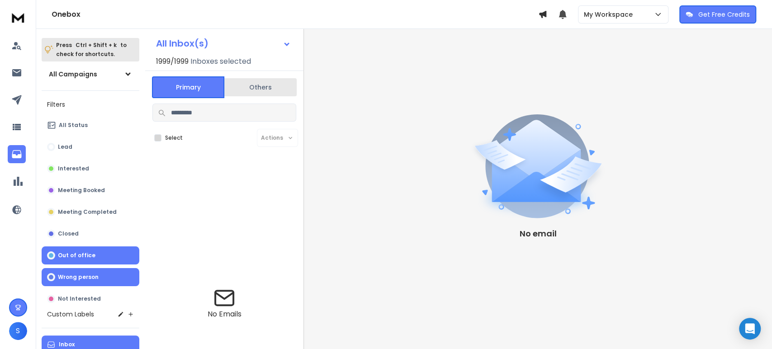
click at [72, 277] on p "Wrong person" at bounding box center [78, 277] width 41 height 7
click at [75, 295] on p "Not Interested" at bounding box center [79, 298] width 43 height 7
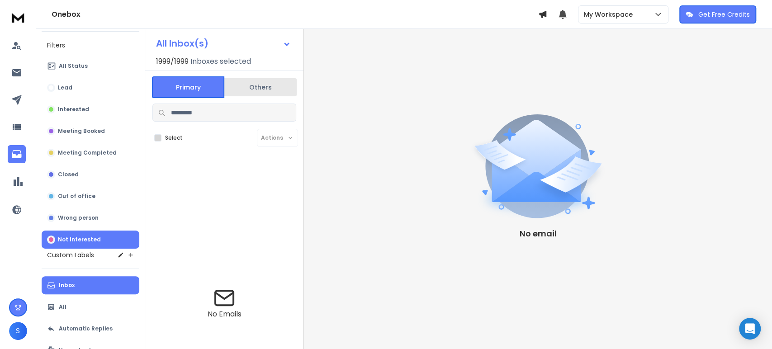
scroll to position [128, 0]
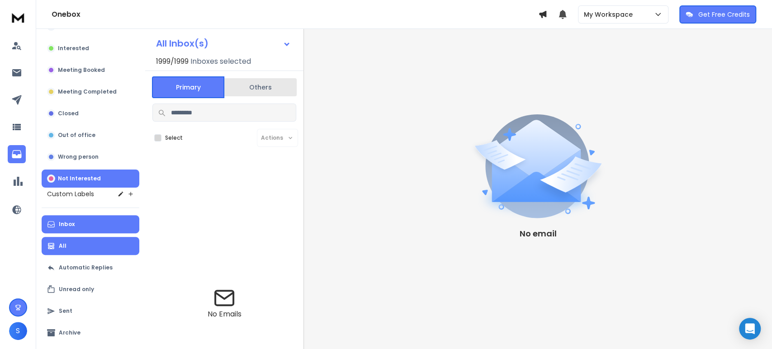
click at [87, 240] on button "All" at bounding box center [91, 246] width 98 height 18
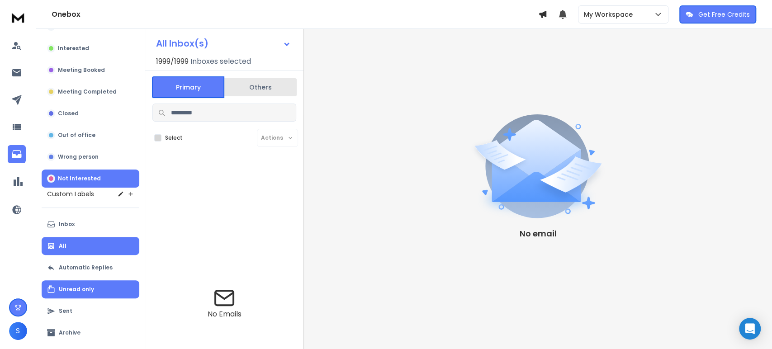
click at [88, 287] on button "Unread only" at bounding box center [91, 289] width 98 height 18
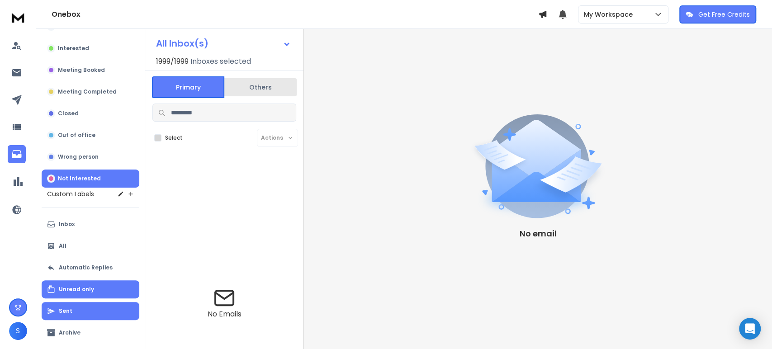
click at [76, 310] on button "Sent" at bounding box center [91, 311] width 98 height 18
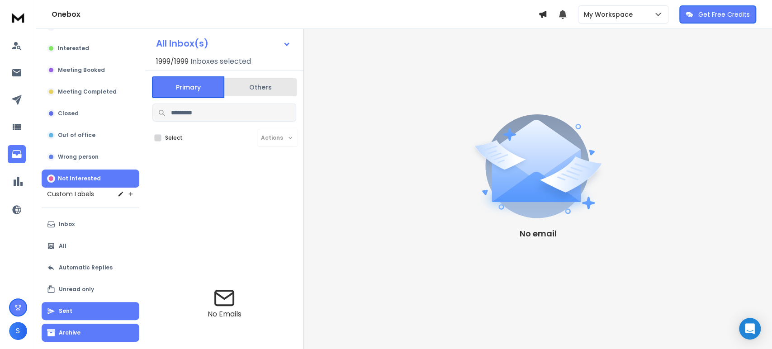
click at [78, 328] on div "Archive" at bounding box center [63, 333] width 33 height 11
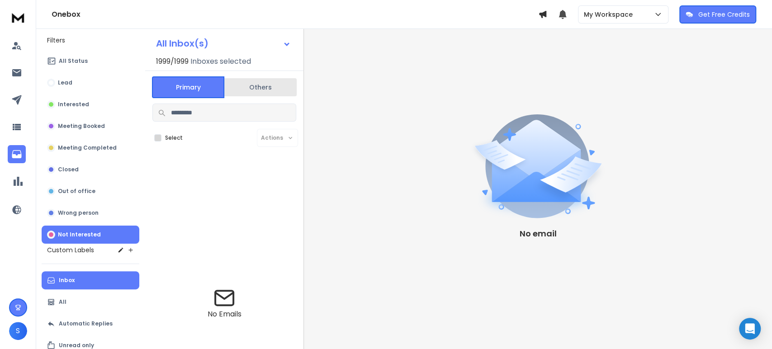
scroll to position [0, 0]
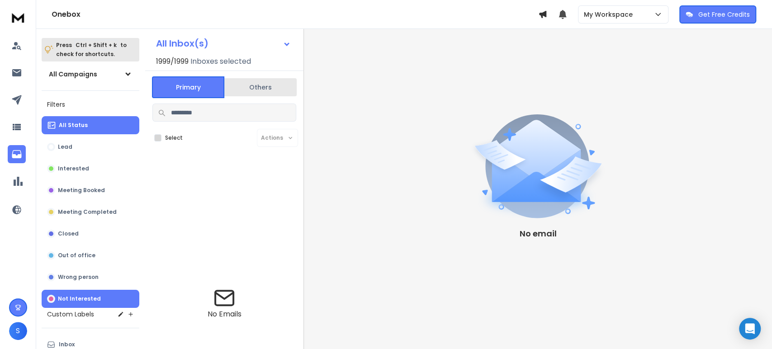
click at [77, 123] on p "All Status" at bounding box center [73, 125] width 29 height 7
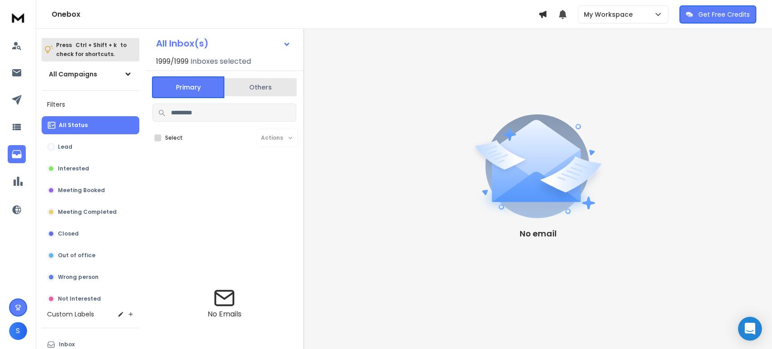
click at [751, 326] on icon "Open Intercom Messenger" at bounding box center [750, 329] width 10 height 12
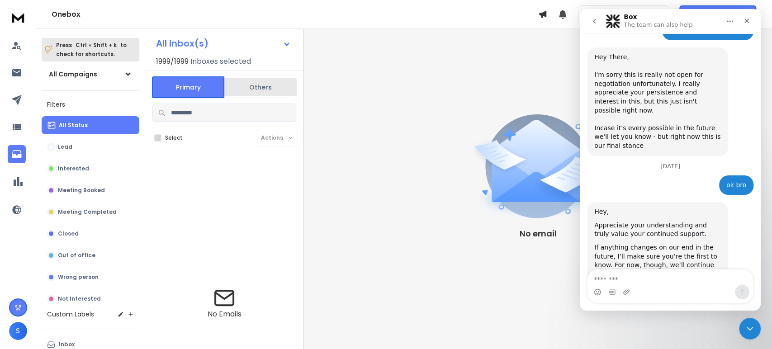
scroll to position [6980, 0]
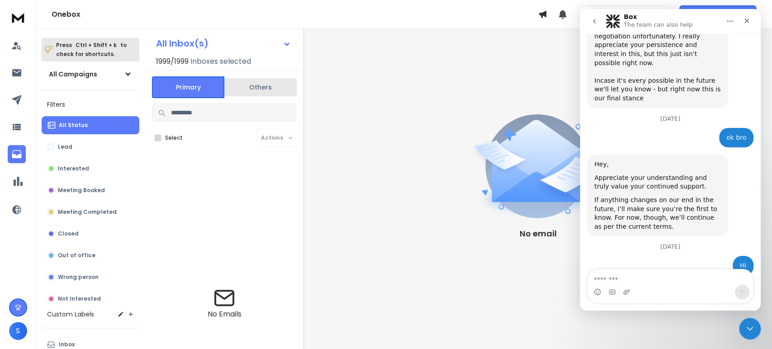
click at [641, 276] on textarea "Message…" at bounding box center [671, 277] width 166 height 15
type textarea "**"
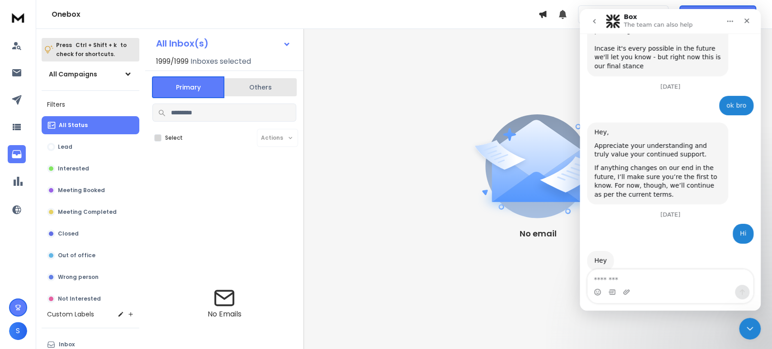
scroll to position [7019, 0]
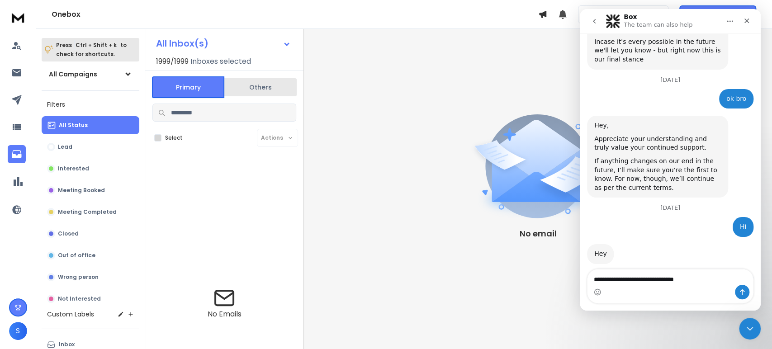
type textarea "**********"
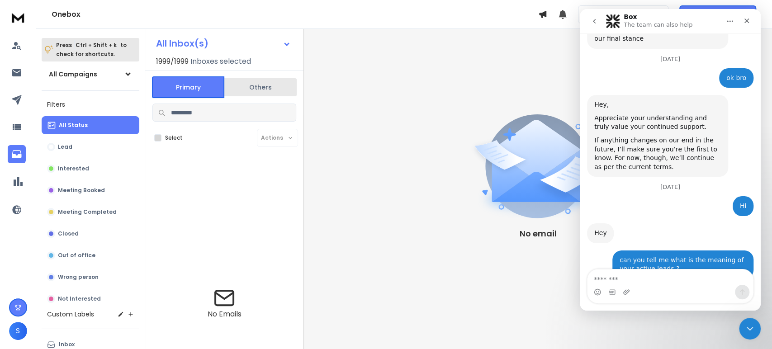
drag, startPoint x: 662, startPoint y: 249, endPoint x: 685, endPoint y: 249, distance: 23.1
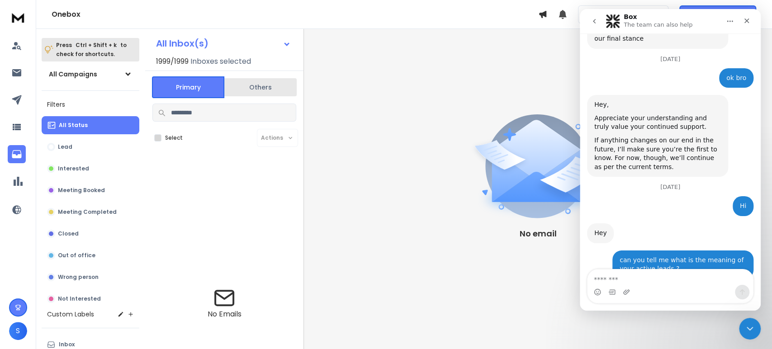
click at [648, 278] on textarea "Message…" at bounding box center [671, 277] width 166 height 15
paste textarea "**********"
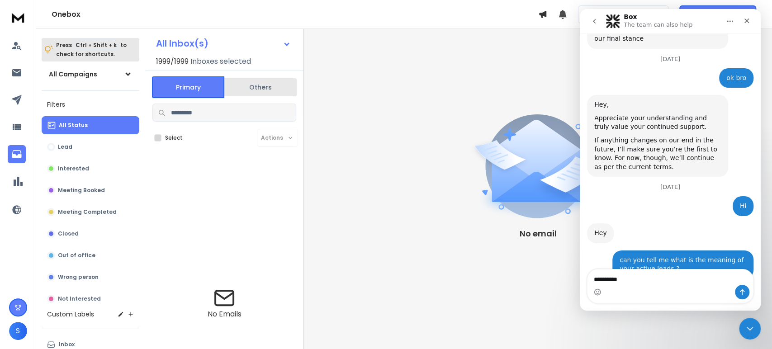
copy div "daily my interested automatic delete"
drag, startPoint x: 643, startPoint y: 279, endPoint x: 524, endPoint y: 281, distance: 119.0
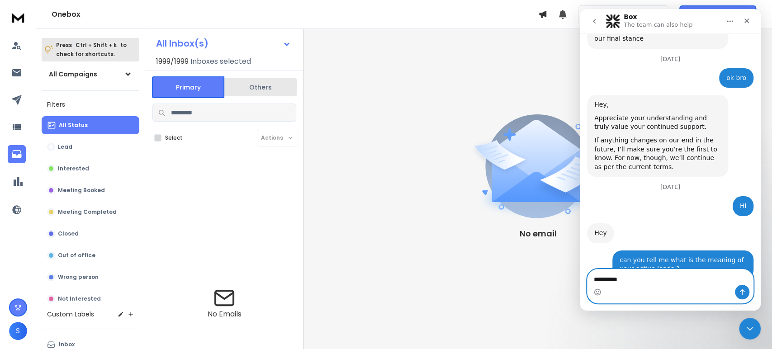
click html "Box The team can also help Hi there 👋 How can we help? [DATE] Hi [PERSON_NAME] …"
paste textarea "**********"
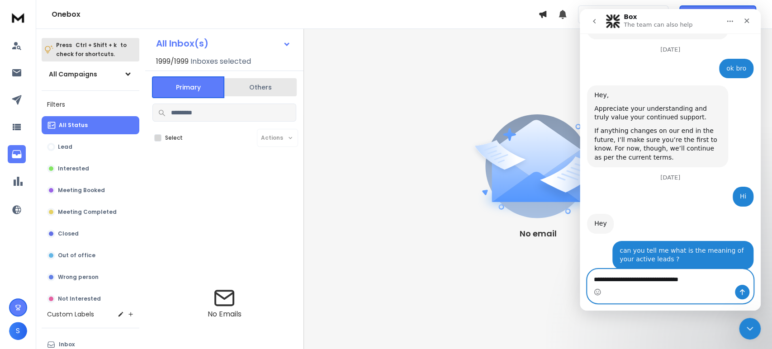
click at [648, 270] on textarea "**********" at bounding box center [671, 282] width 166 height 24
type textarea "**********"
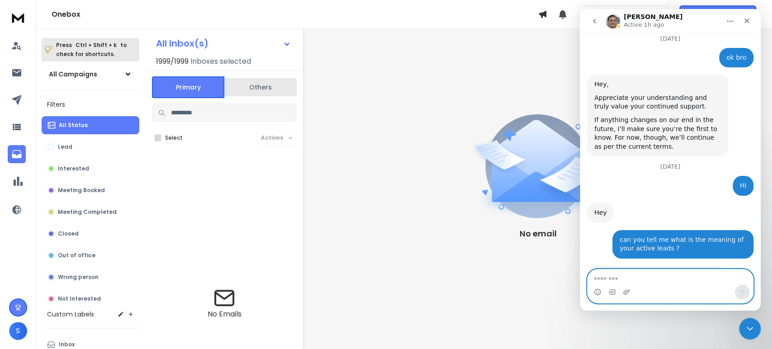
scroll to position [7069, 0]
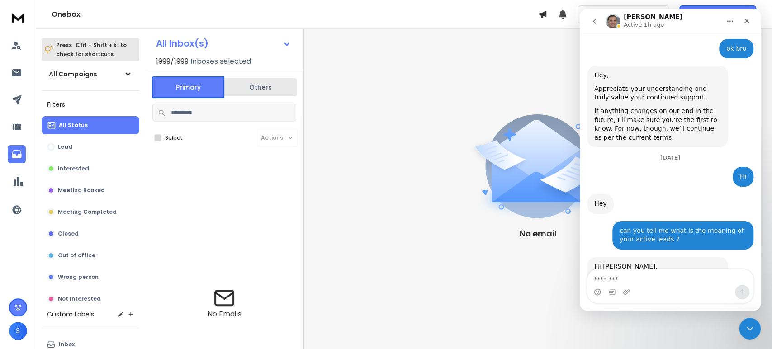
drag, startPoint x: 744, startPoint y: 332, endPoint x: 1150, endPoint y: 320, distance: 406.4
click at [744, 332] on div "Close Intercom Messenger" at bounding box center [750, 329] width 22 height 22
